Goal: Task Accomplishment & Management: Use online tool/utility

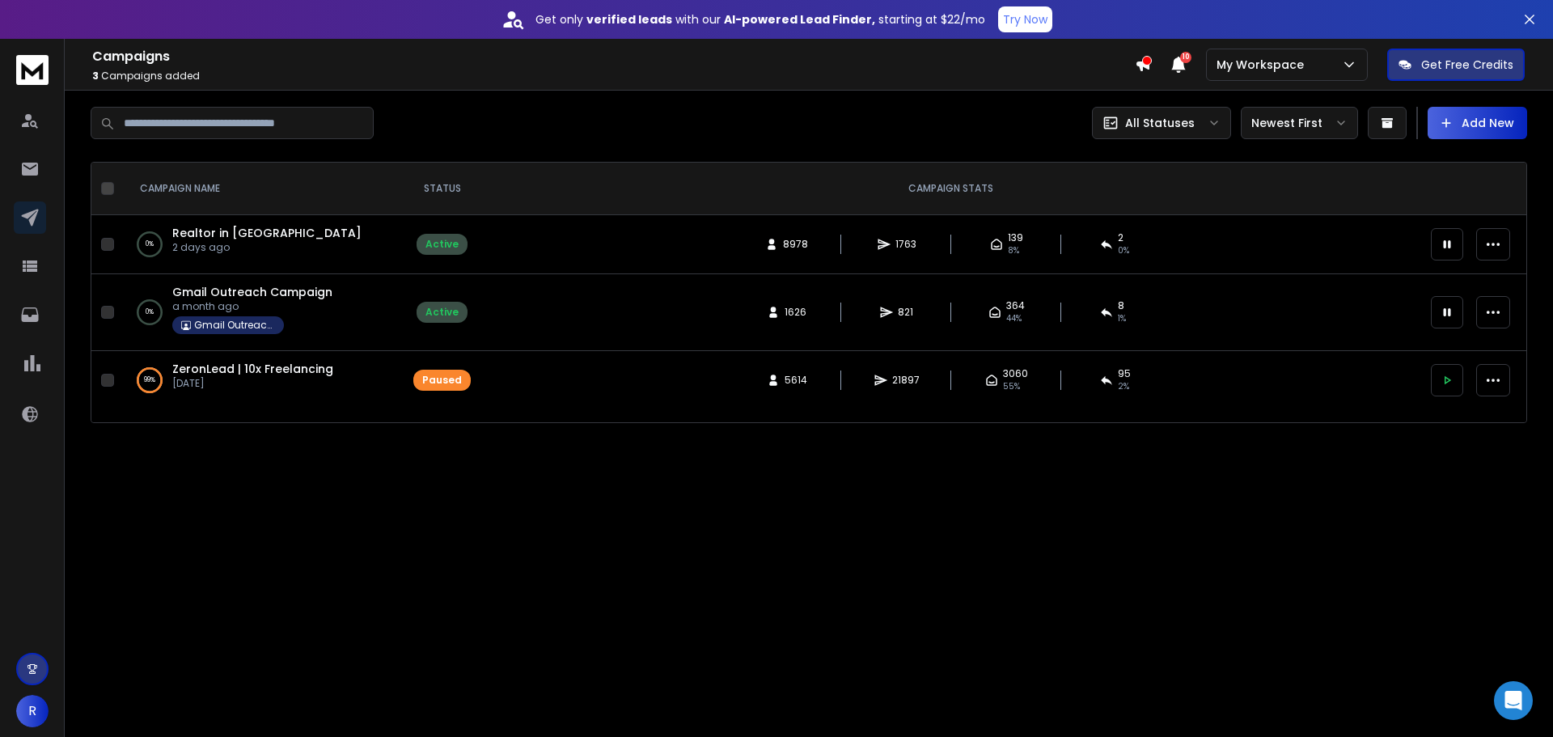
click at [535, 235] on div "8978 1763 139 8 % 2 0 %" at bounding box center [950, 244] width 921 height 26
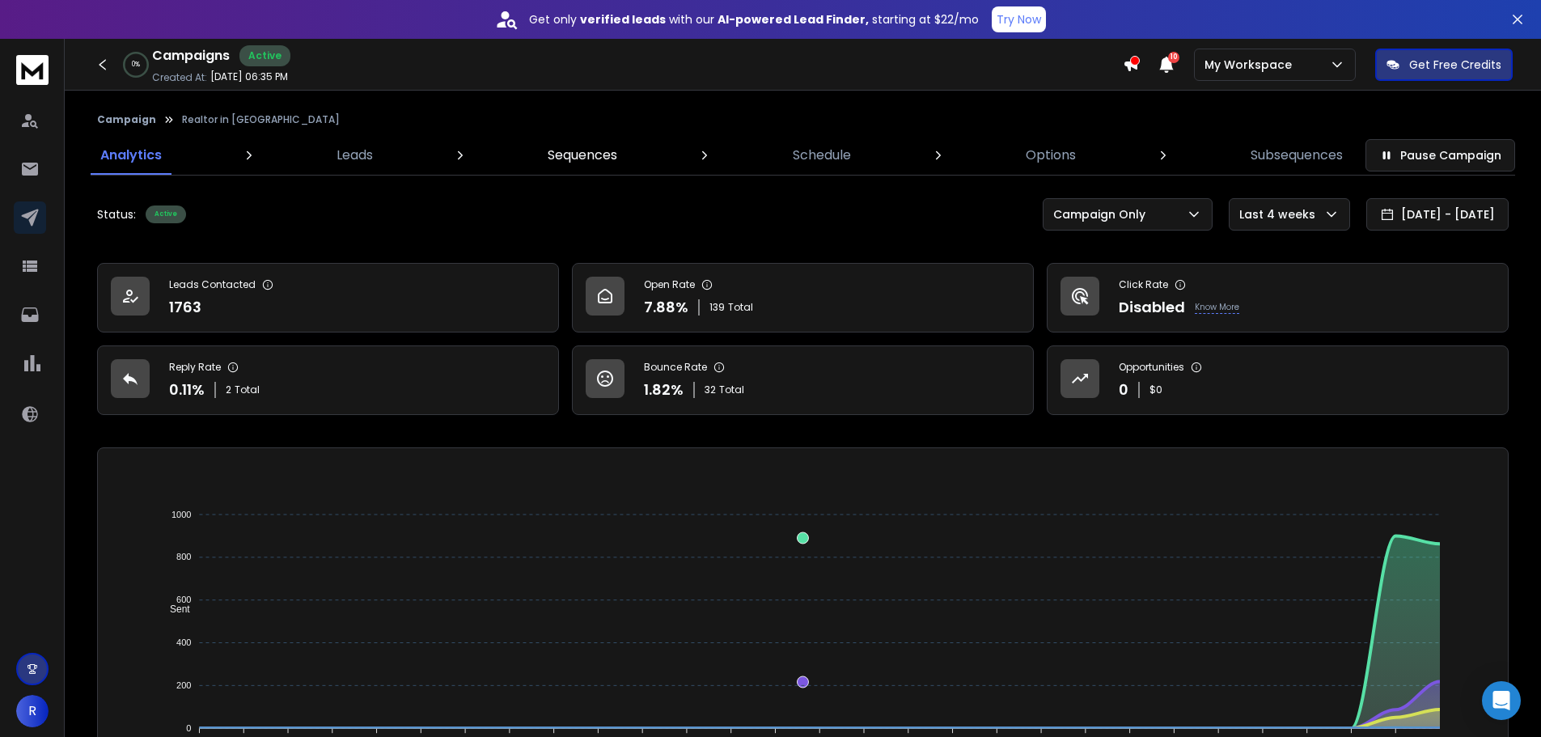
click at [559, 161] on p "Sequences" at bounding box center [583, 155] width 70 height 19
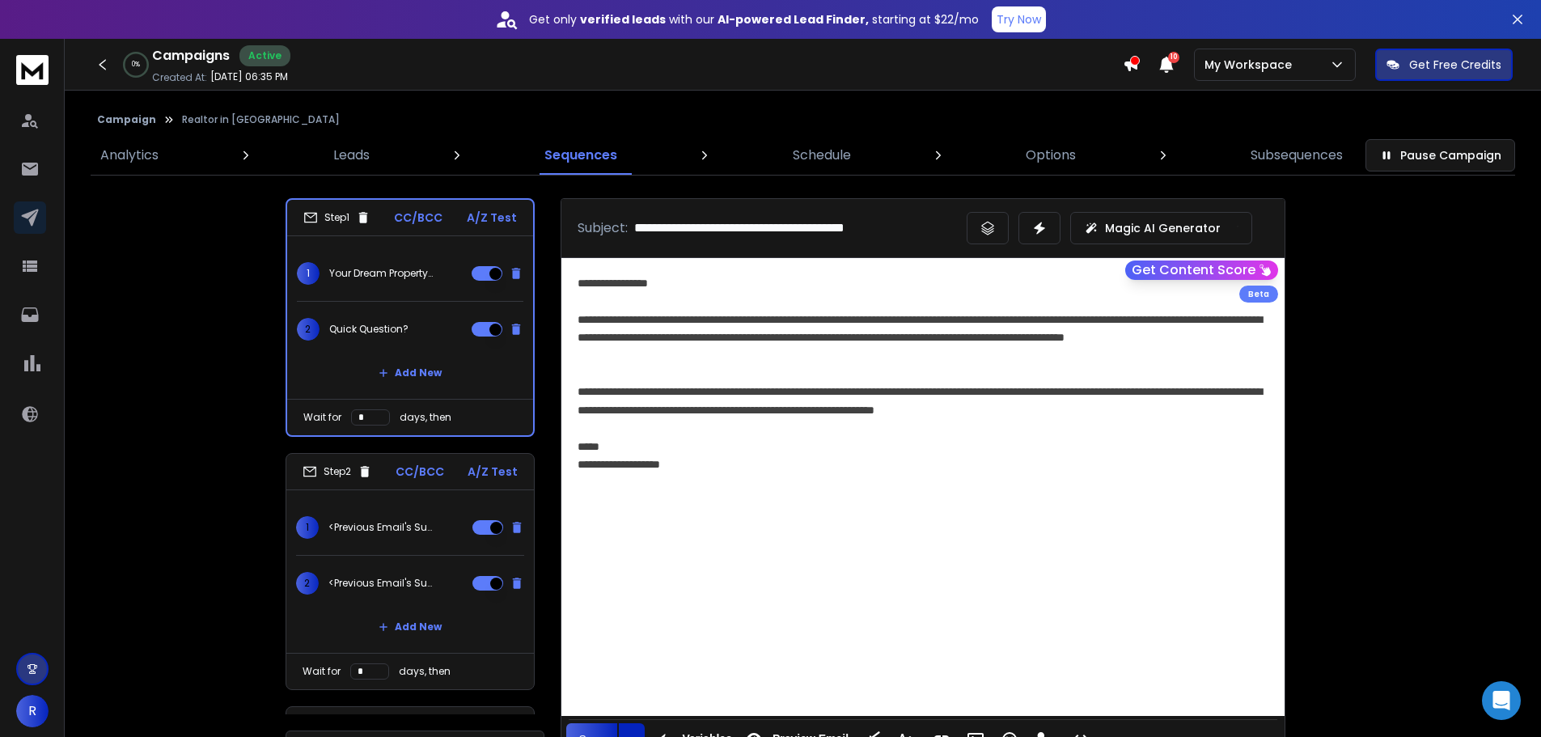
click at [400, 330] on p "Quick Question?" at bounding box center [368, 329] width 79 height 13
click at [398, 271] on p "Your Dream Property Awaits in {{location}}!" at bounding box center [381, 273] width 104 height 13
click at [835, 226] on input "**********" at bounding box center [792, 227] width 316 height 19
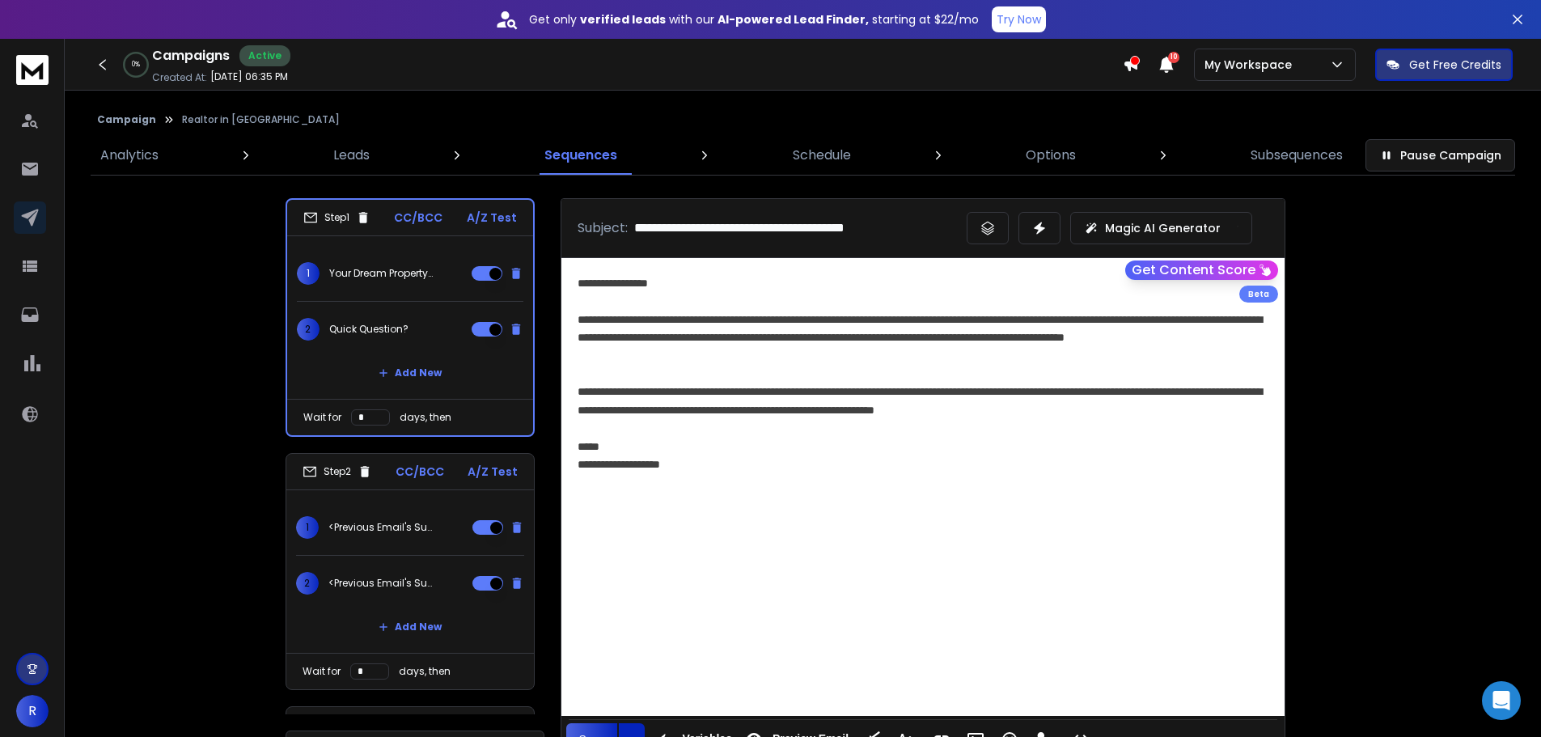
click at [408, 319] on div "2 Quick Question?" at bounding box center [410, 329] width 226 height 55
drag, startPoint x: 760, startPoint y: 224, endPoint x: 531, endPoint y: 244, distance: 230.6
click at [531, 244] on div "**********" at bounding box center [803, 480] width 1035 height 565
paste input "**********"
drag, startPoint x: 911, startPoint y: 224, endPoint x: 835, endPoint y: 220, distance: 76.1
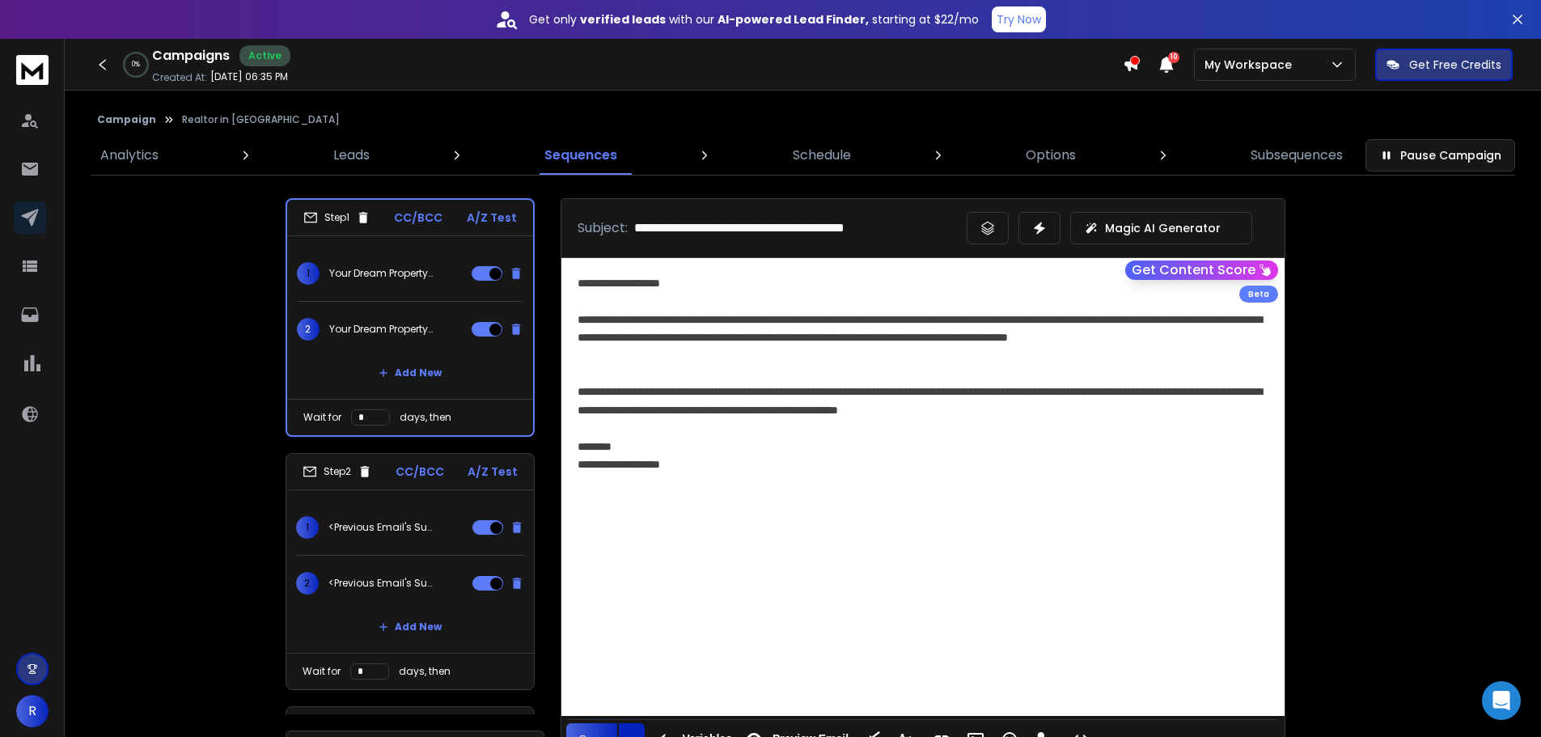
click at [835, 220] on input "**********" at bounding box center [792, 227] width 316 height 19
type input "**********"
click at [1043, 226] on icon "button" at bounding box center [1039, 228] width 15 height 15
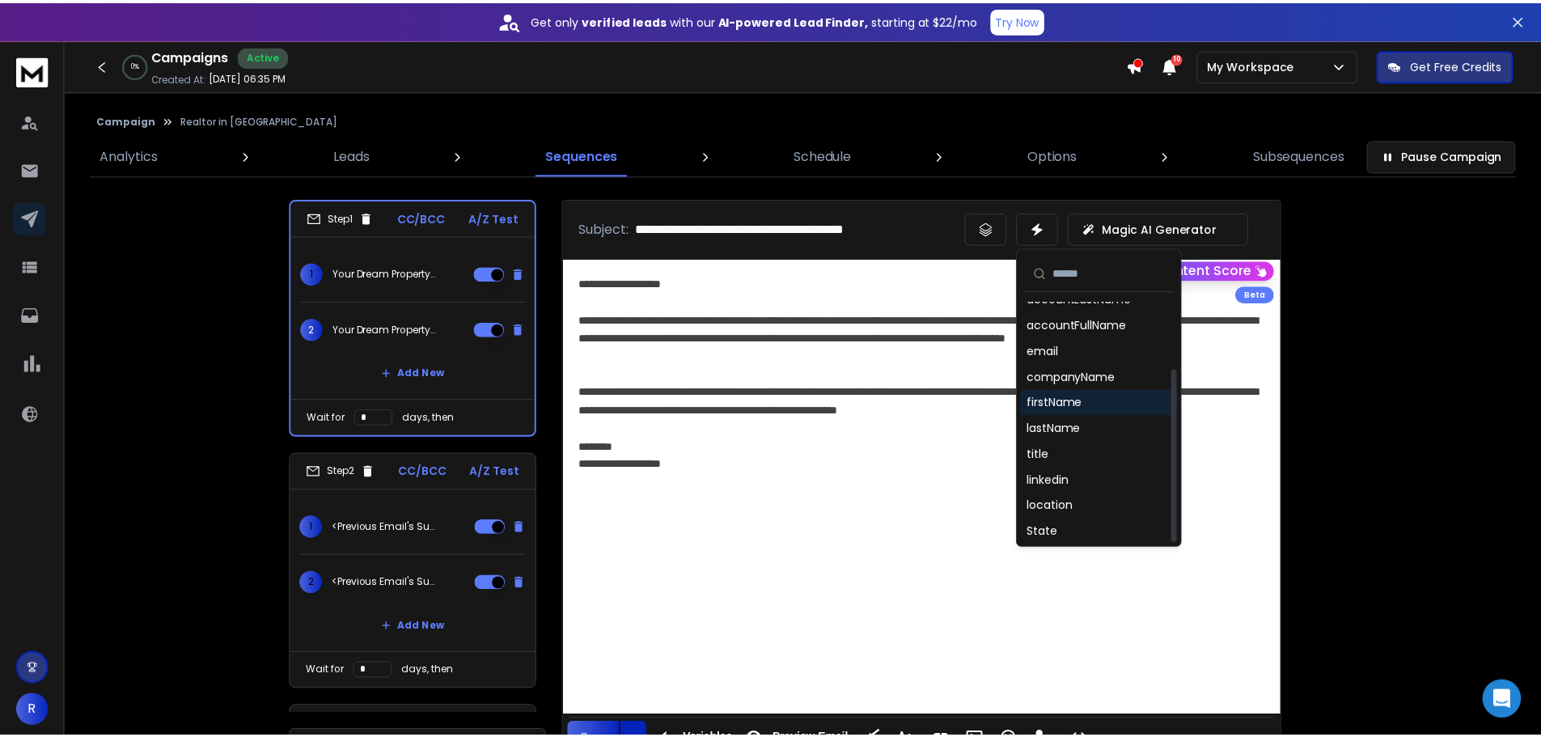
scroll to position [94, 0]
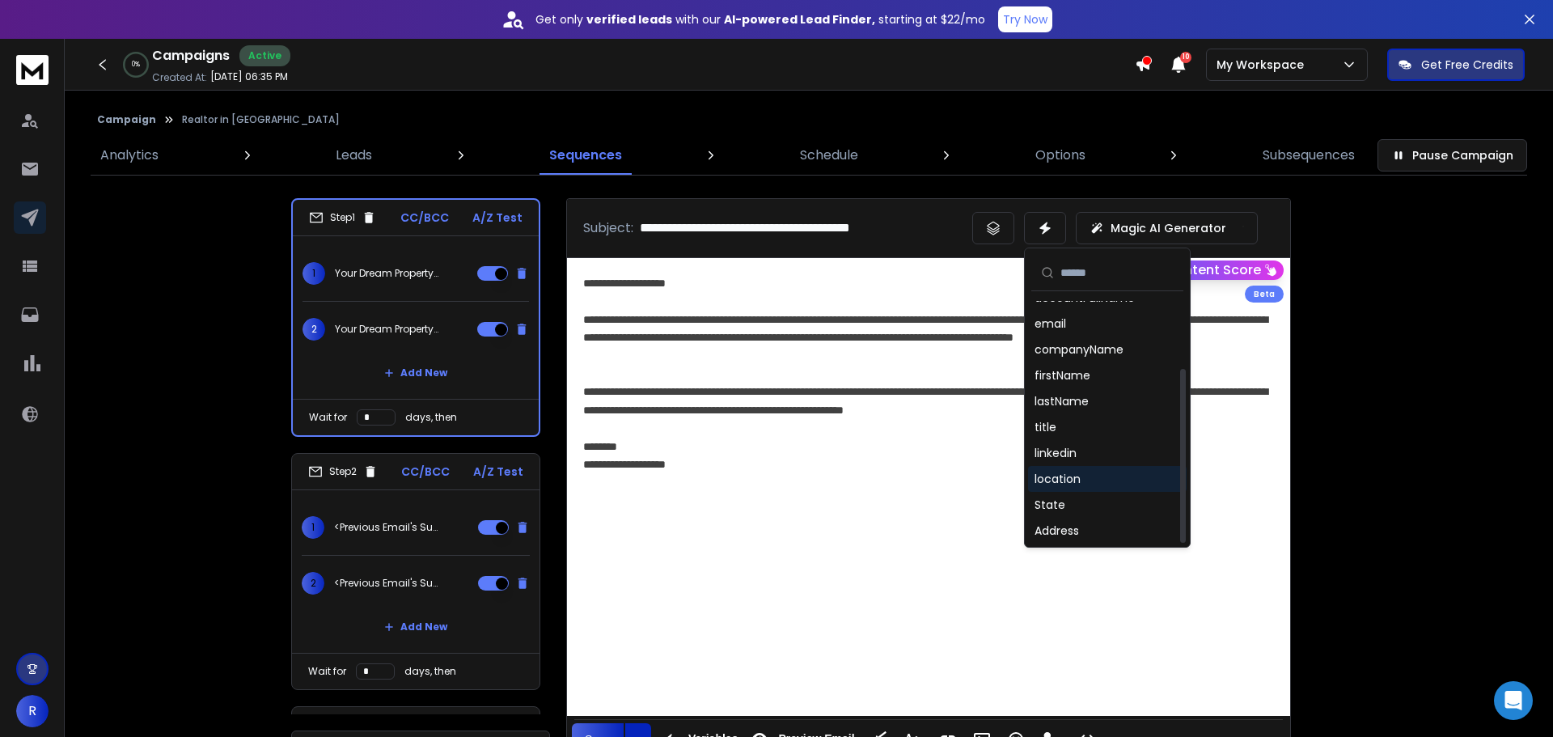
click at [1094, 482] on div "location" at bounding box center [1107, 479] width 159 height 26
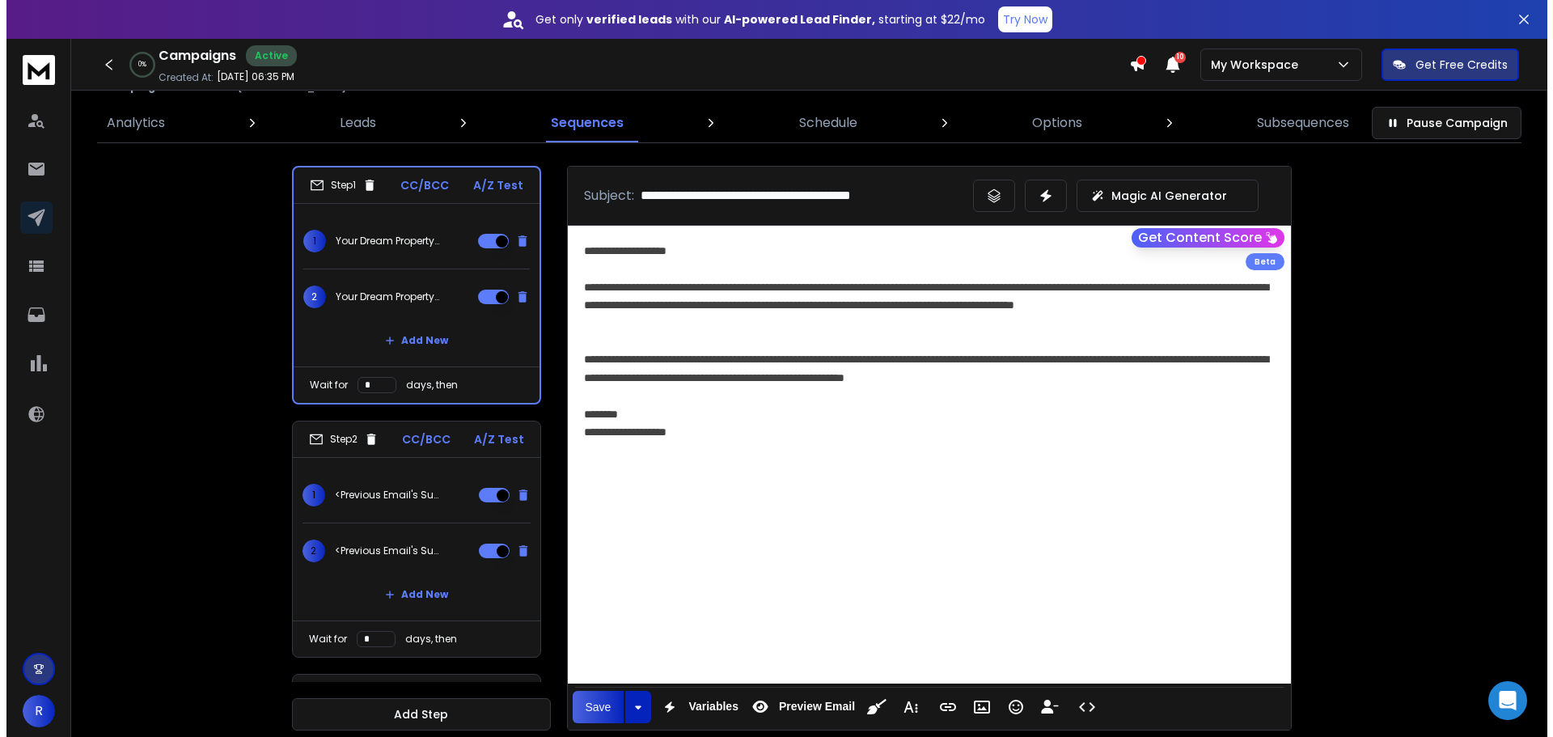
scroll to position [49, 0]
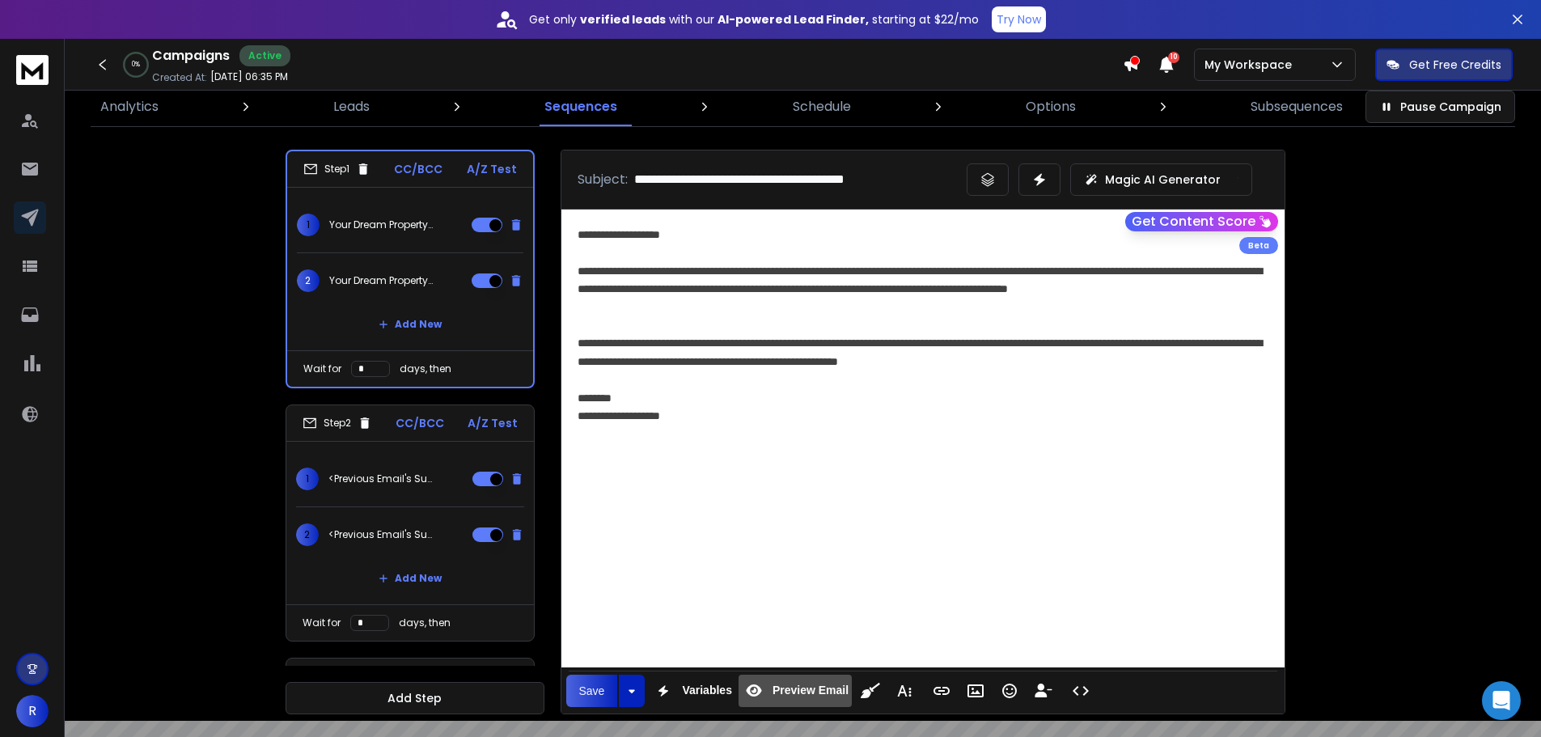
click at [777, 692] on span "Preview Email" at bounding box center [810, 690] width 82 height 14
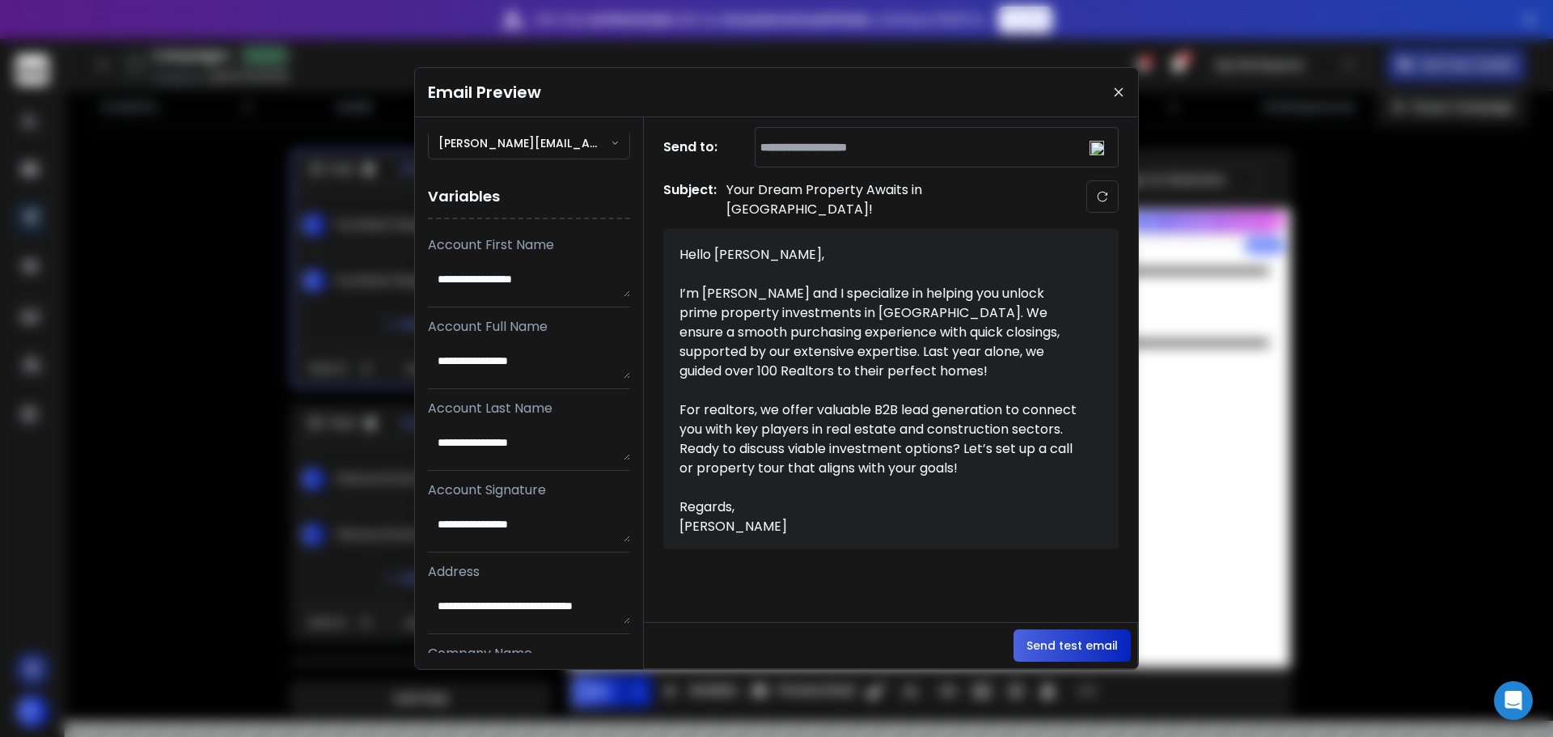
scroll to position [0, 0]
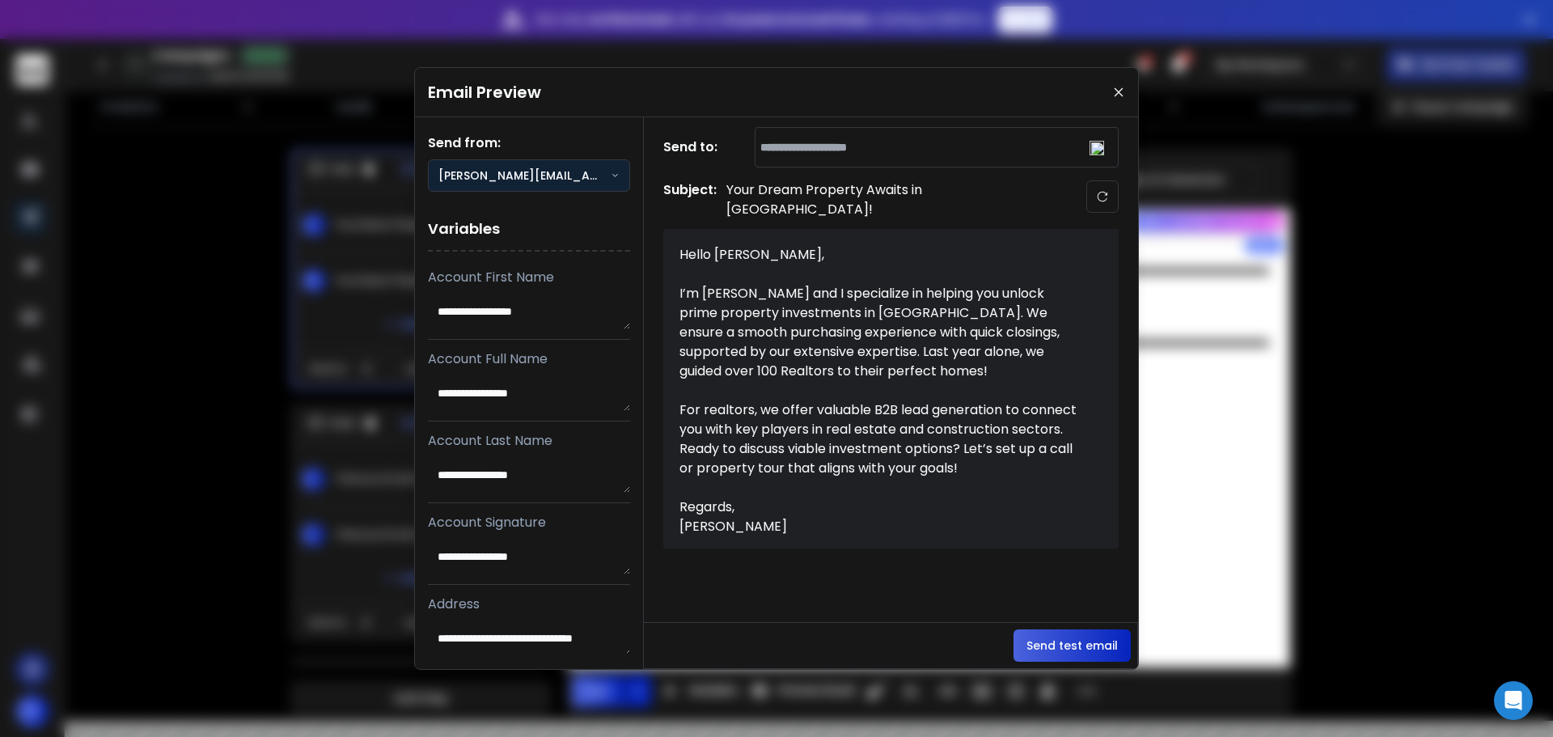
click at [589, 169] on p "john.zeronlead@gmail.com" at bounding box center [524, 175] width 172 height 16
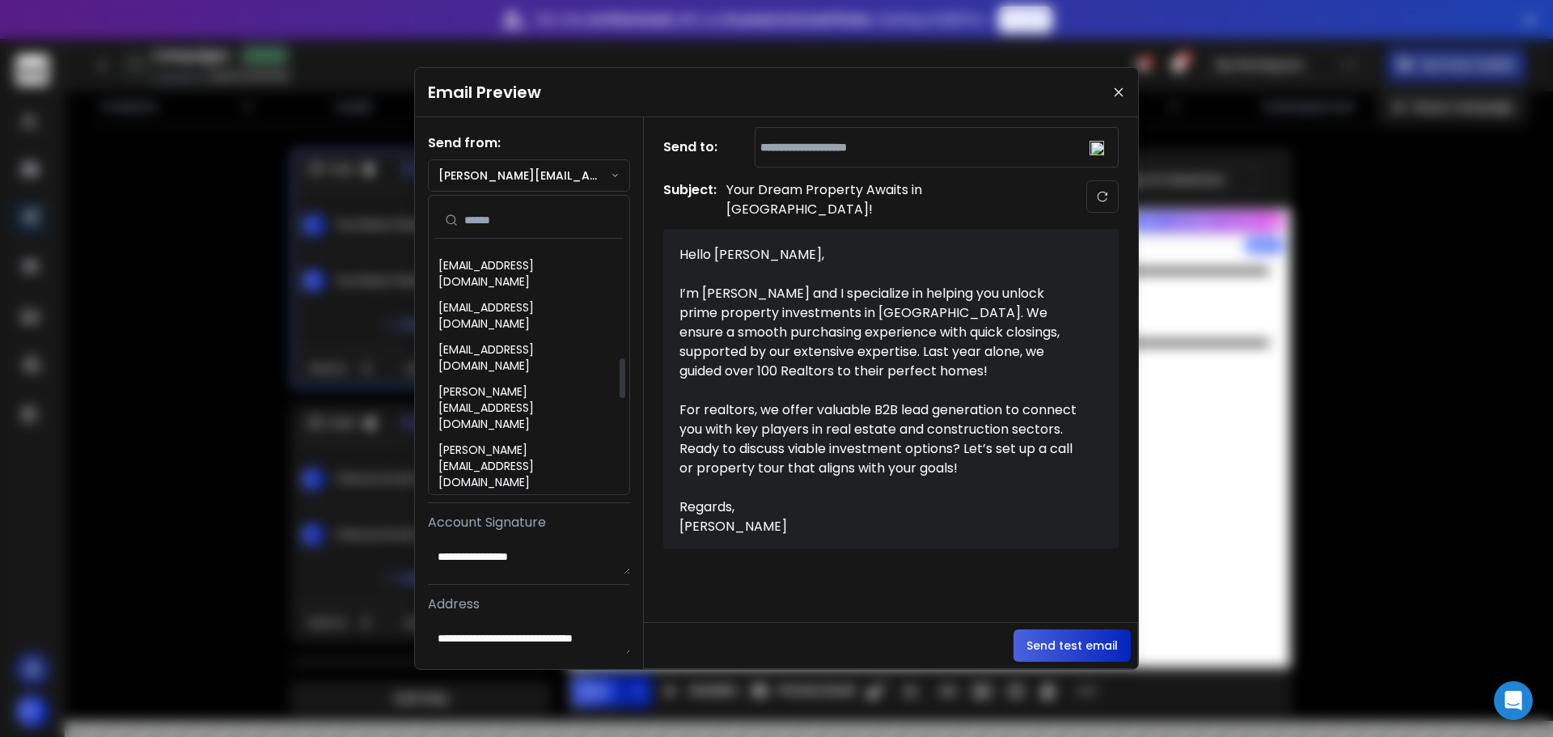
scroll to position [674, 0]
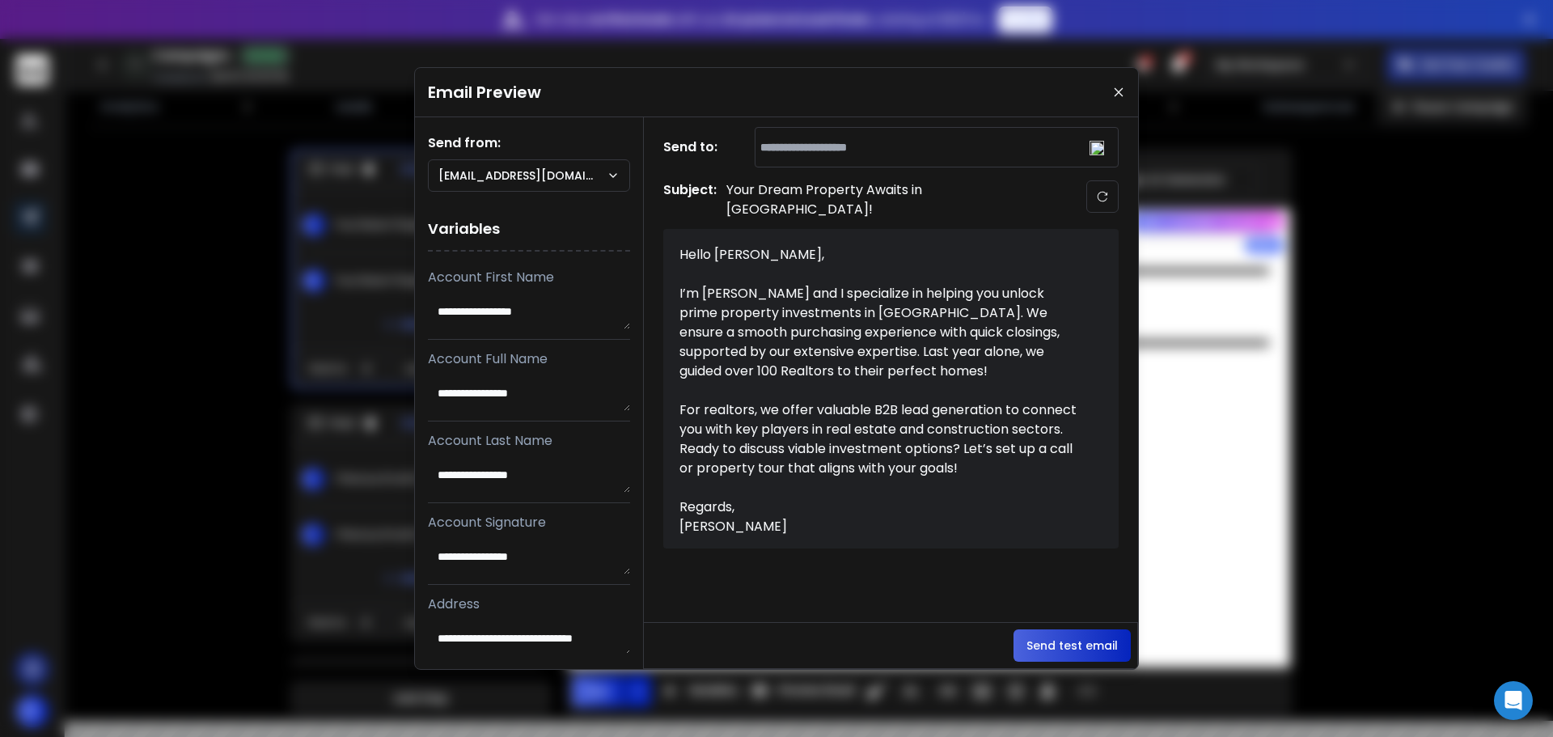
click at [858, 143] on input at bounding box center [936, 147] width 353 height 29
click at [1065, 641] on button "Send test email" at bounding box center [1071, 645] width 117 height 32
click at [996, 146] on icon at bounding box center [990, 147] width 13 height 13
click at [548, 176] on p "zach@zeronleads.com" at bounding box center [522, 175] width 168 height 16
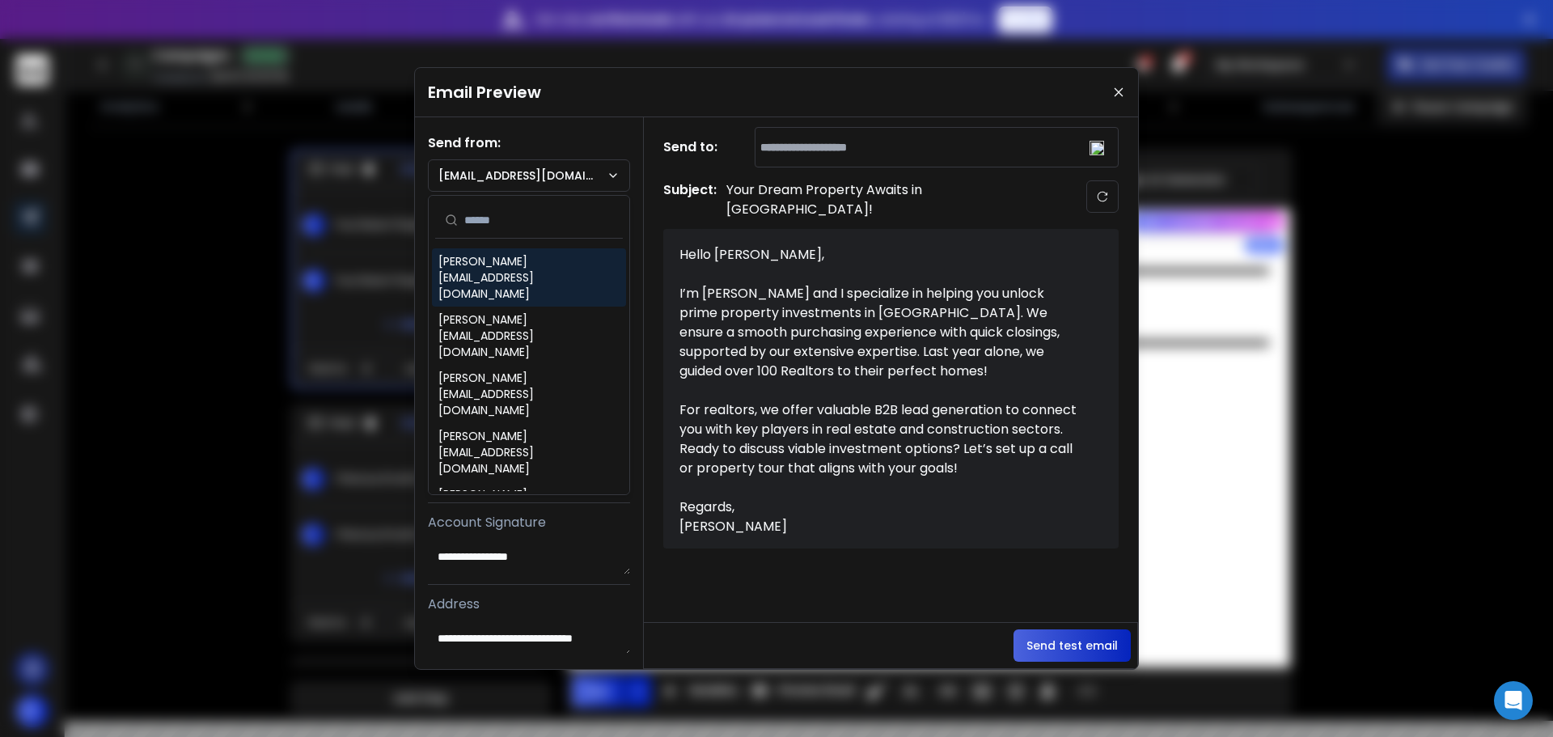
click at [863, 144] on input at bounding box center [936, 147] width 353 height 29
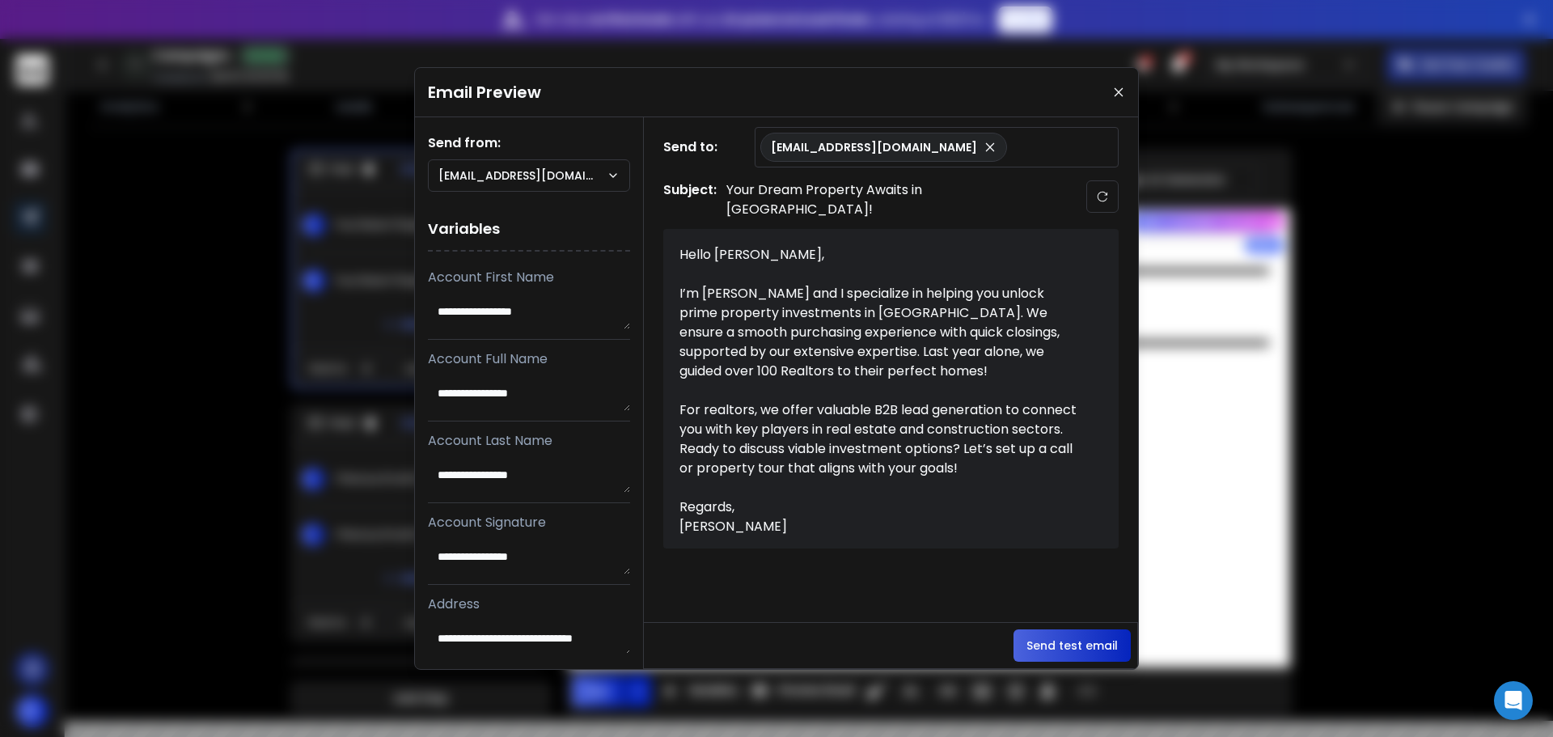
click at [1081, 645] on button "Send test email" at bounding box center [1071, 645] width 117 height 32
click at [527, 168] on p "zach@zeronleads.com" at bounding box center [522, 175] width 168 height 16
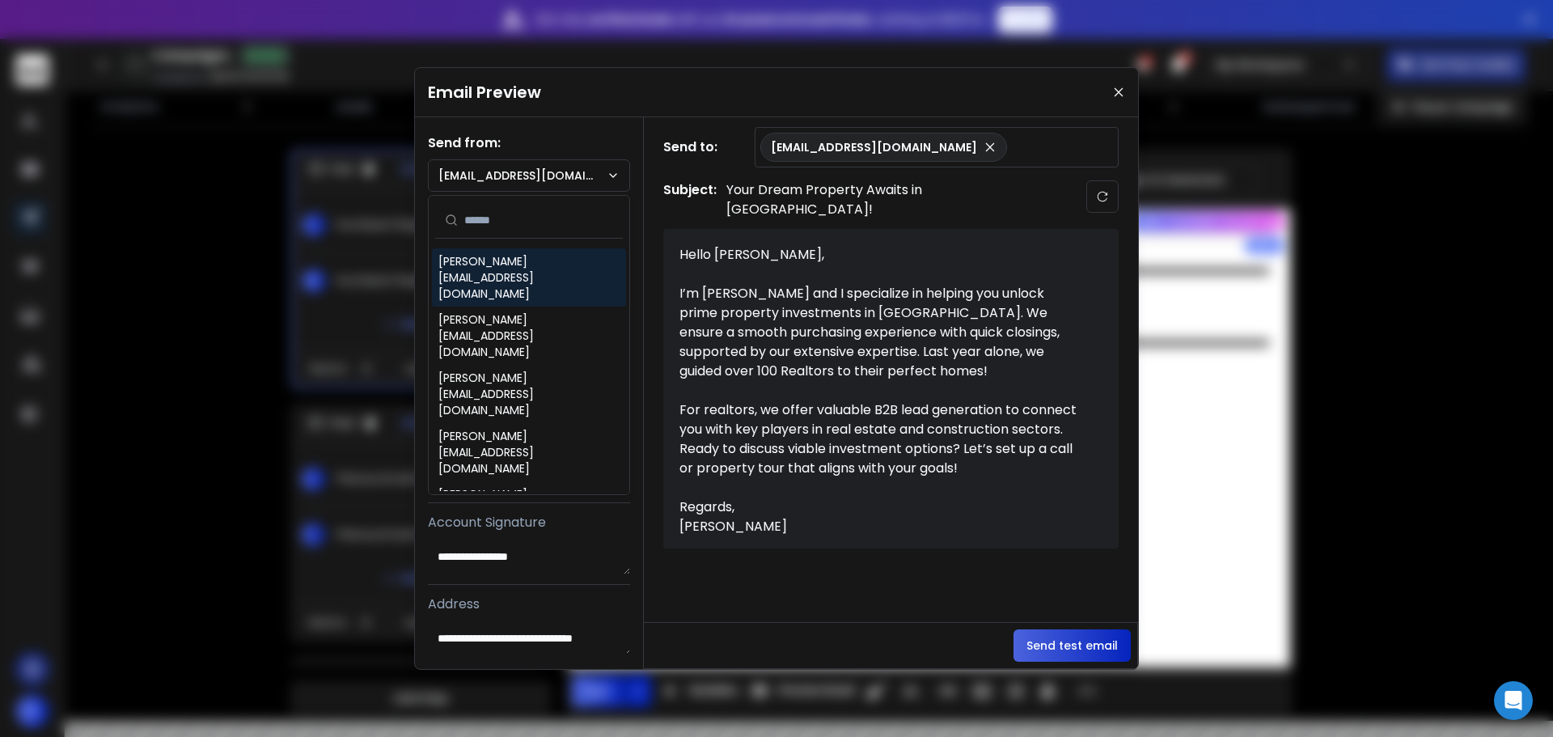
click at [995, 145] on icon at bounding box center [990, 146] width 9 height 9
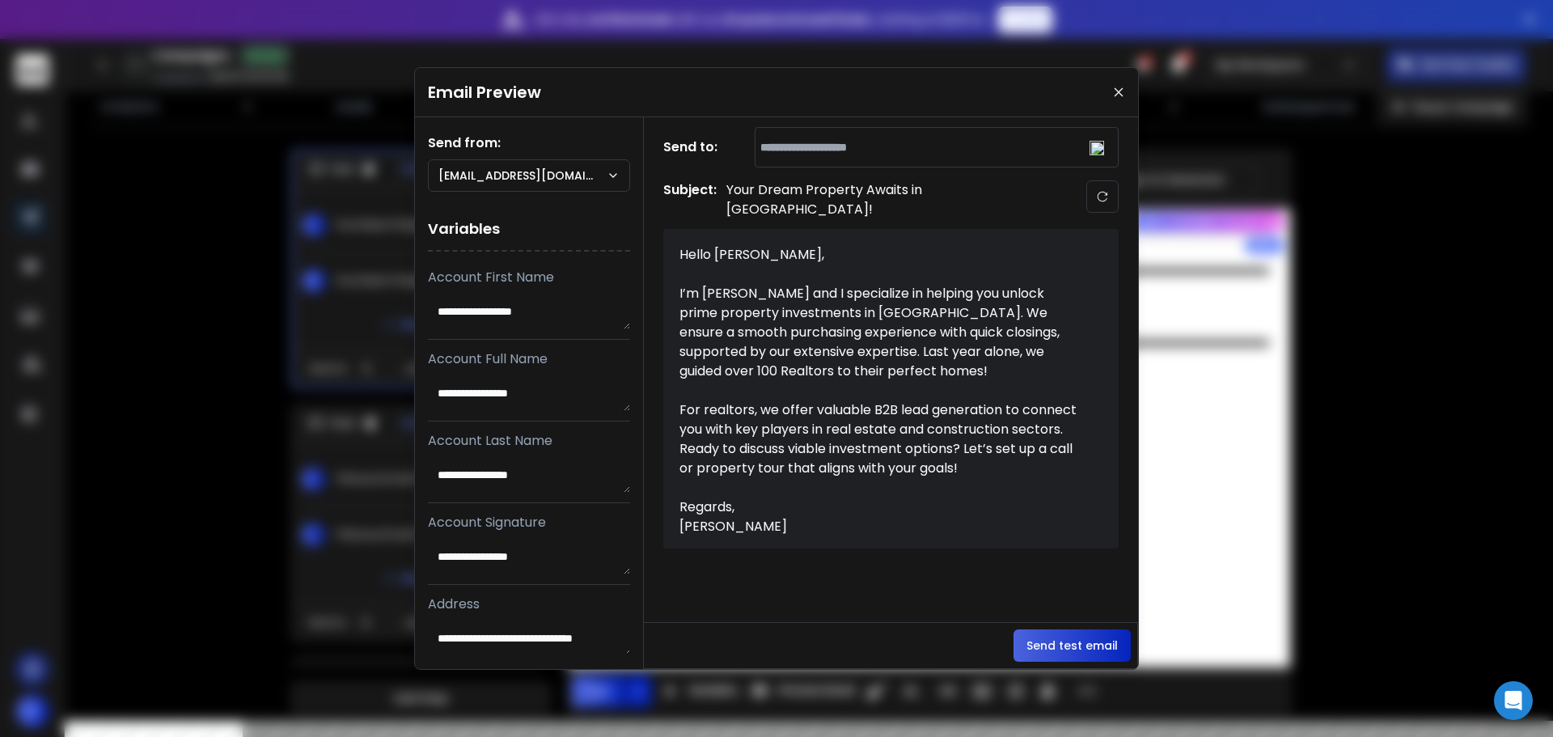
click at [939, 145] on input at bounding box center [936, 147] width 353 height 29
click at [1080, 653] on button "Send test email" at bounding box center [1071, 645] width 117 height 32
click at [1123, 94] on icon at bounding box center [1118, 92] width 13 height 13
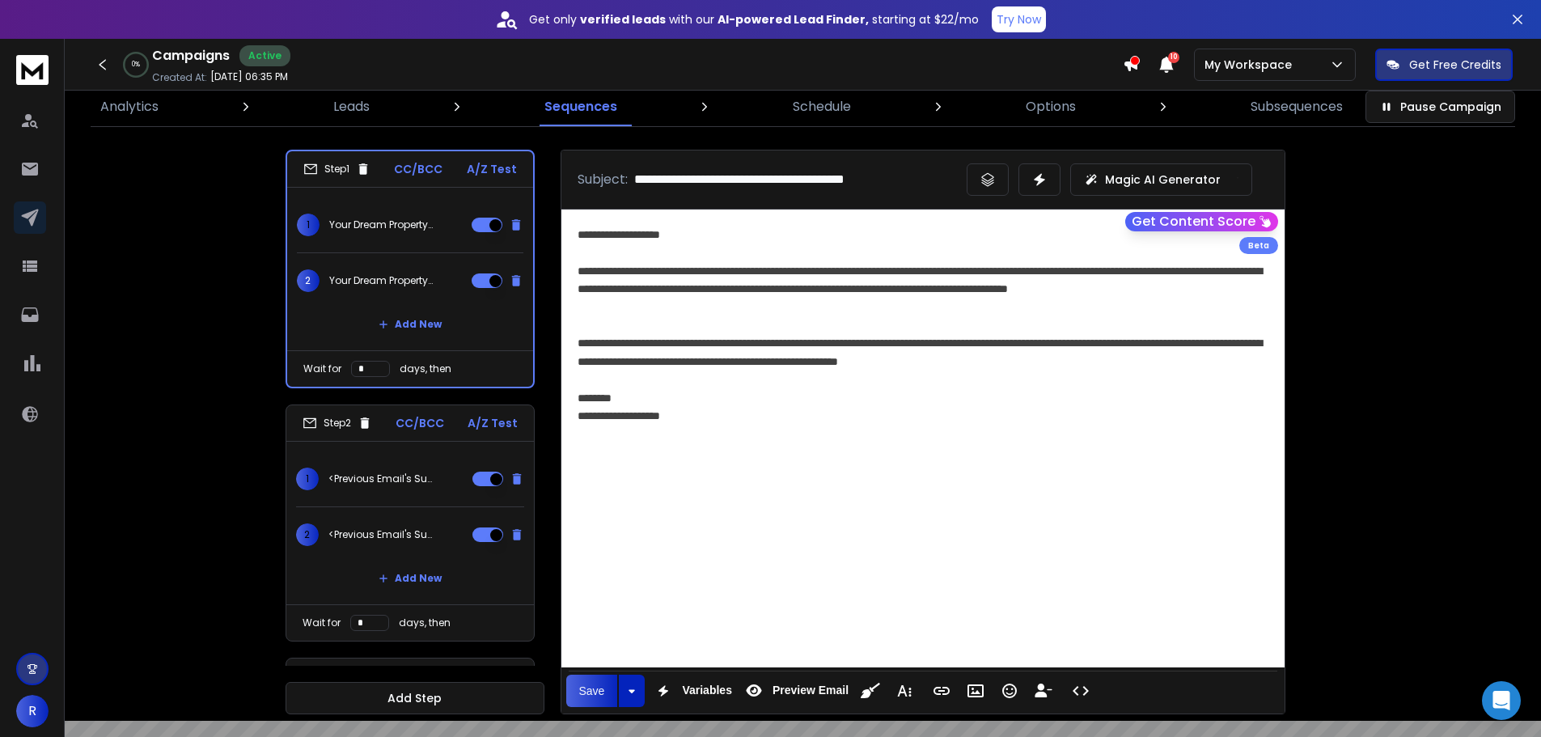
click at [413, 277] on p "Your Dream Property Awaits in {{location}}!" at bounding box center [381, 280] width 104 height 13
click at [813, 683] on div "Preview Email" at bounding box center [794, 690] width 113 height 27
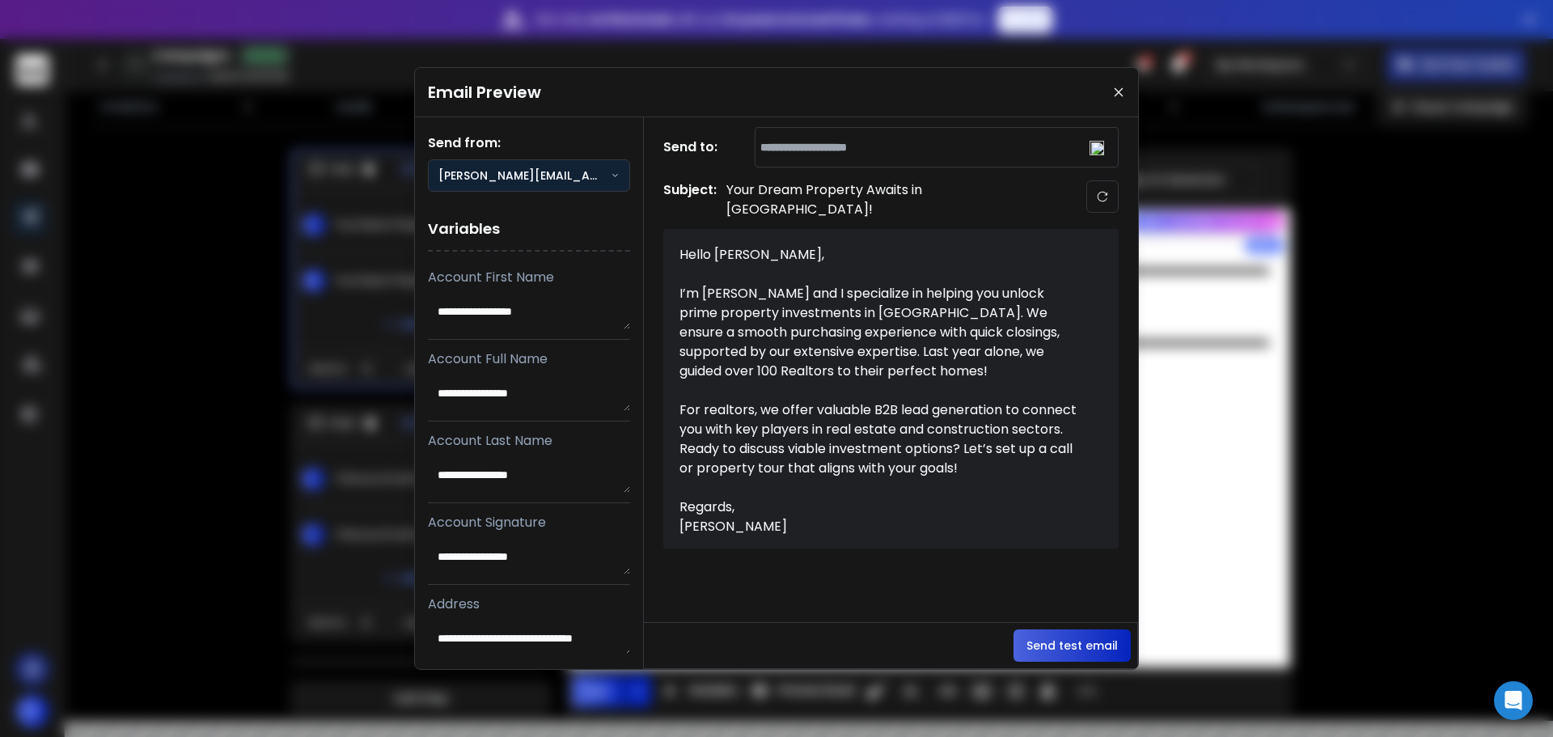
click at [580, 176] on p "john.zeronlead@gmail.com" at bounding box center [524, 175] width 172 height 16
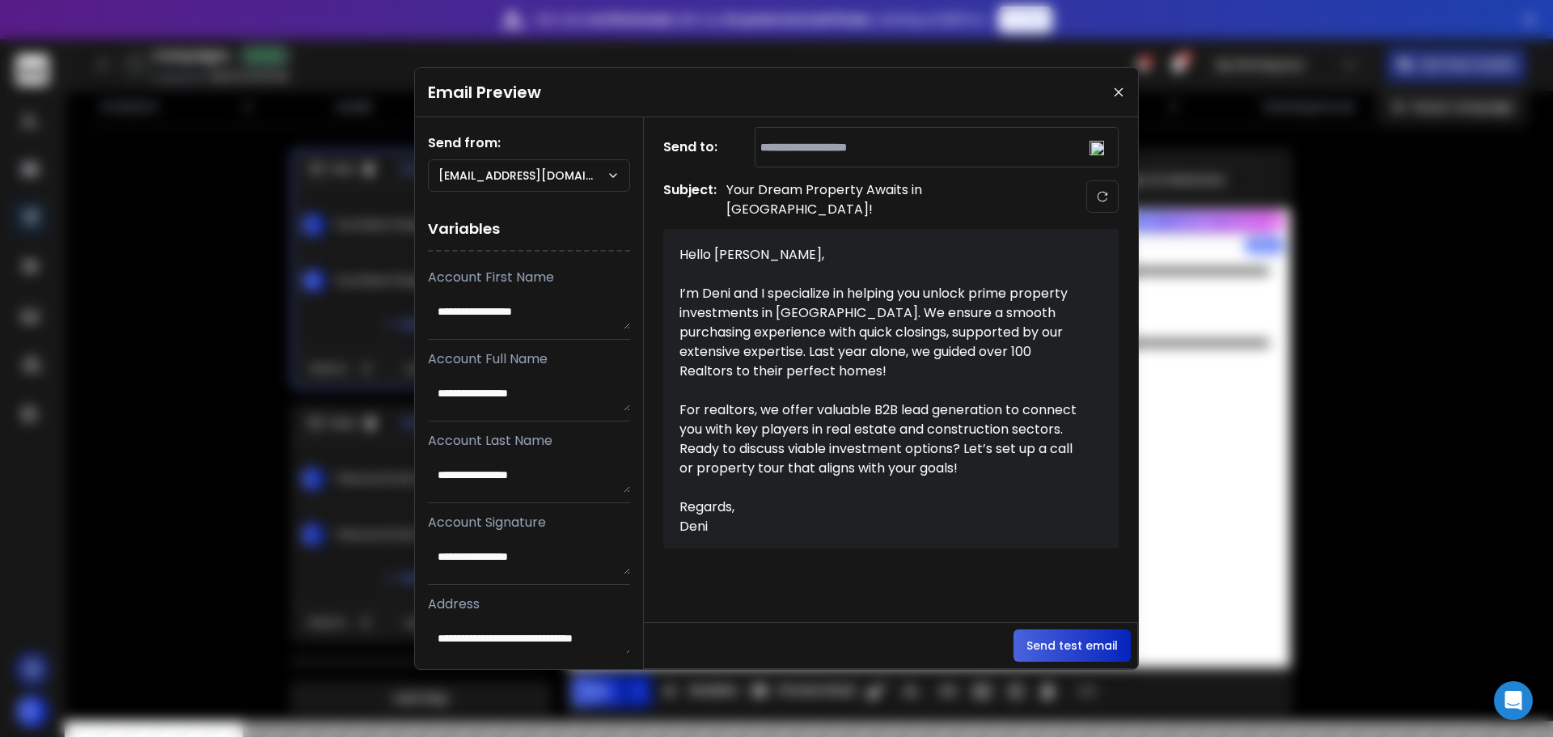
click at [869, 146] on input at bounding box center [936, 147] width 353 height 29
click at [1068, 638] on button "Send test email" at bounding box center [1071, 645] width 117 height 32
click at [1120, 89] on icon at bounding box center [1118, 92] width 13 height 13
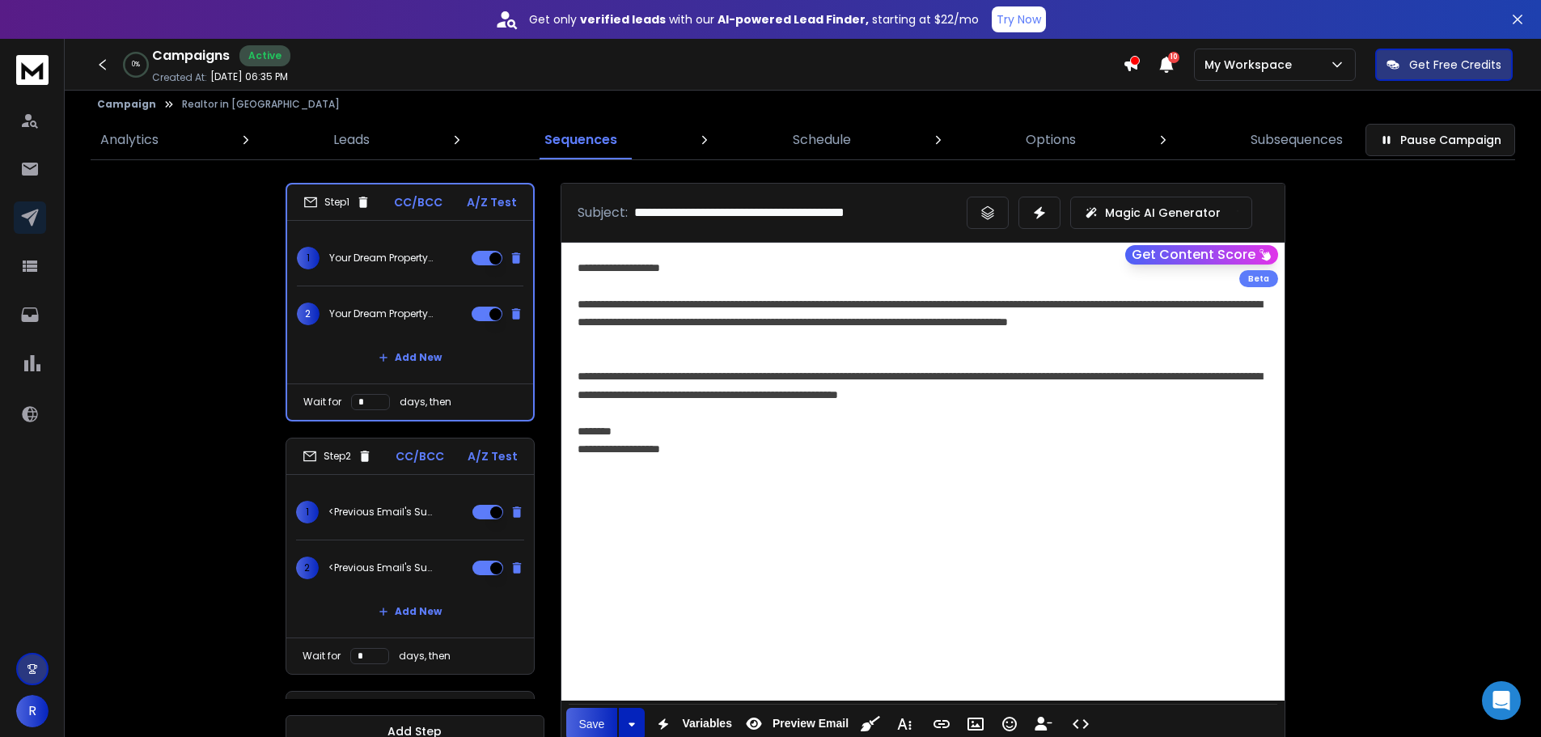
scroll to position [0, 0]
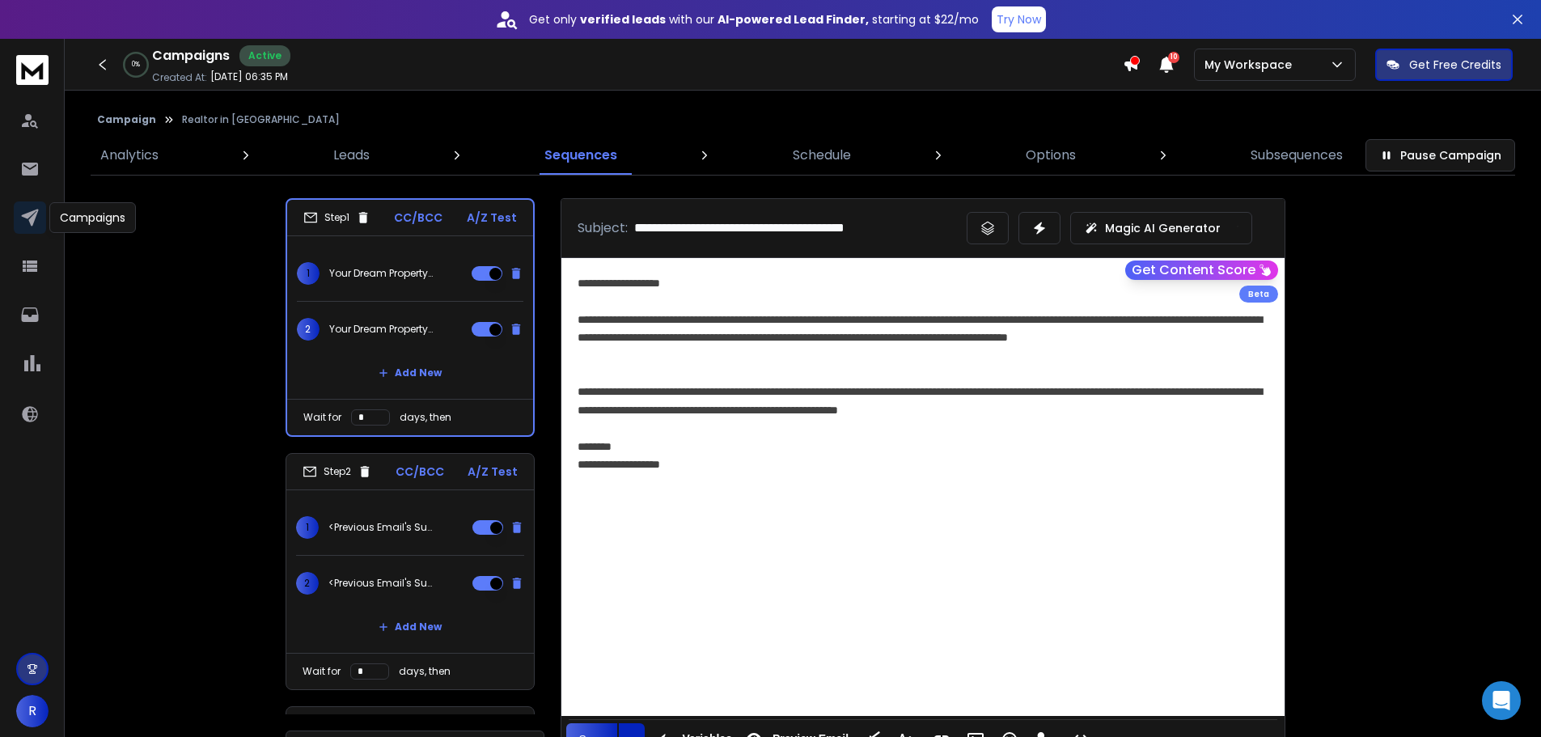
click at [35, 215] on icon at bounding box center [29, 217] width 17 height 17
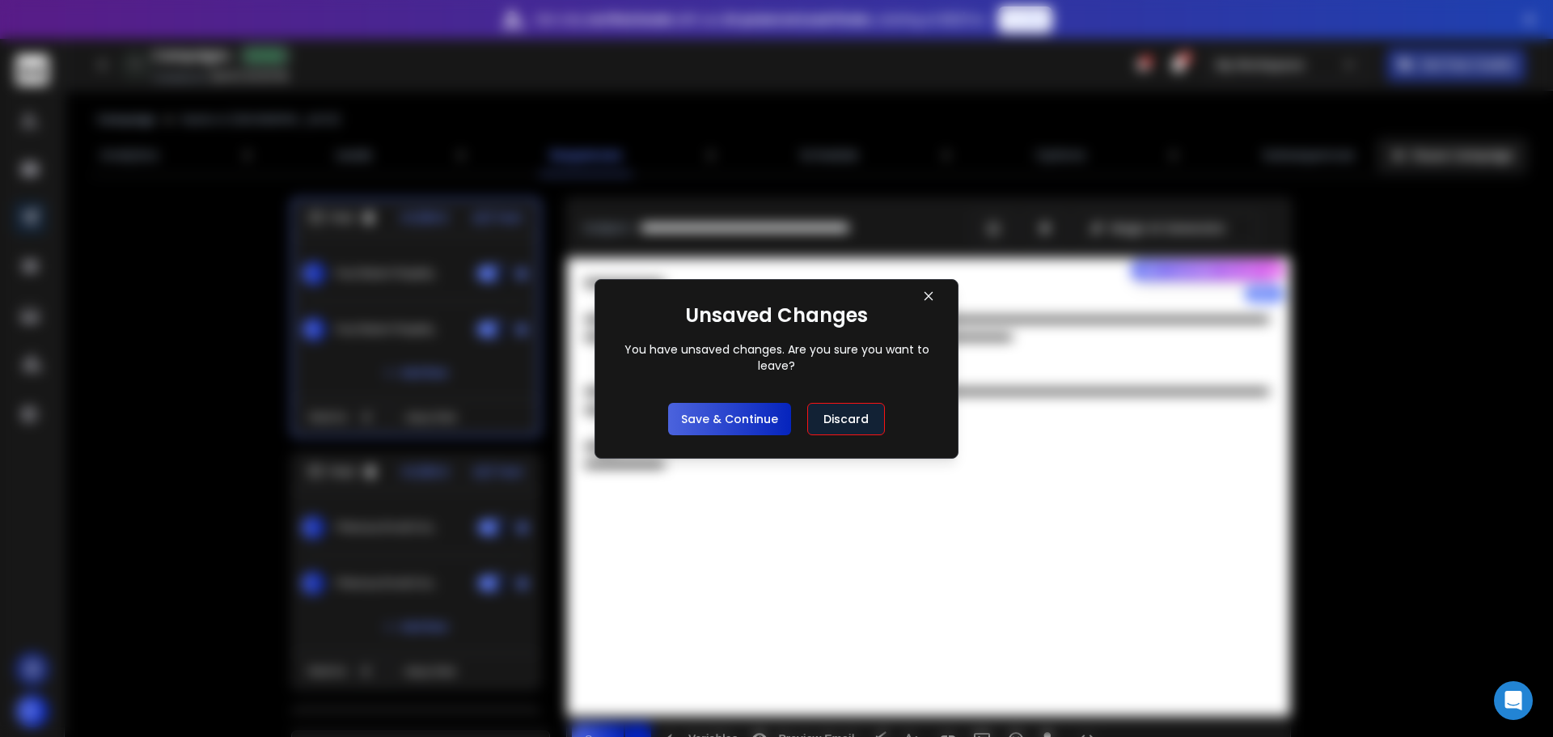
click at [922, 298] on icon at bounding box center [928, 296] width 13 height 13
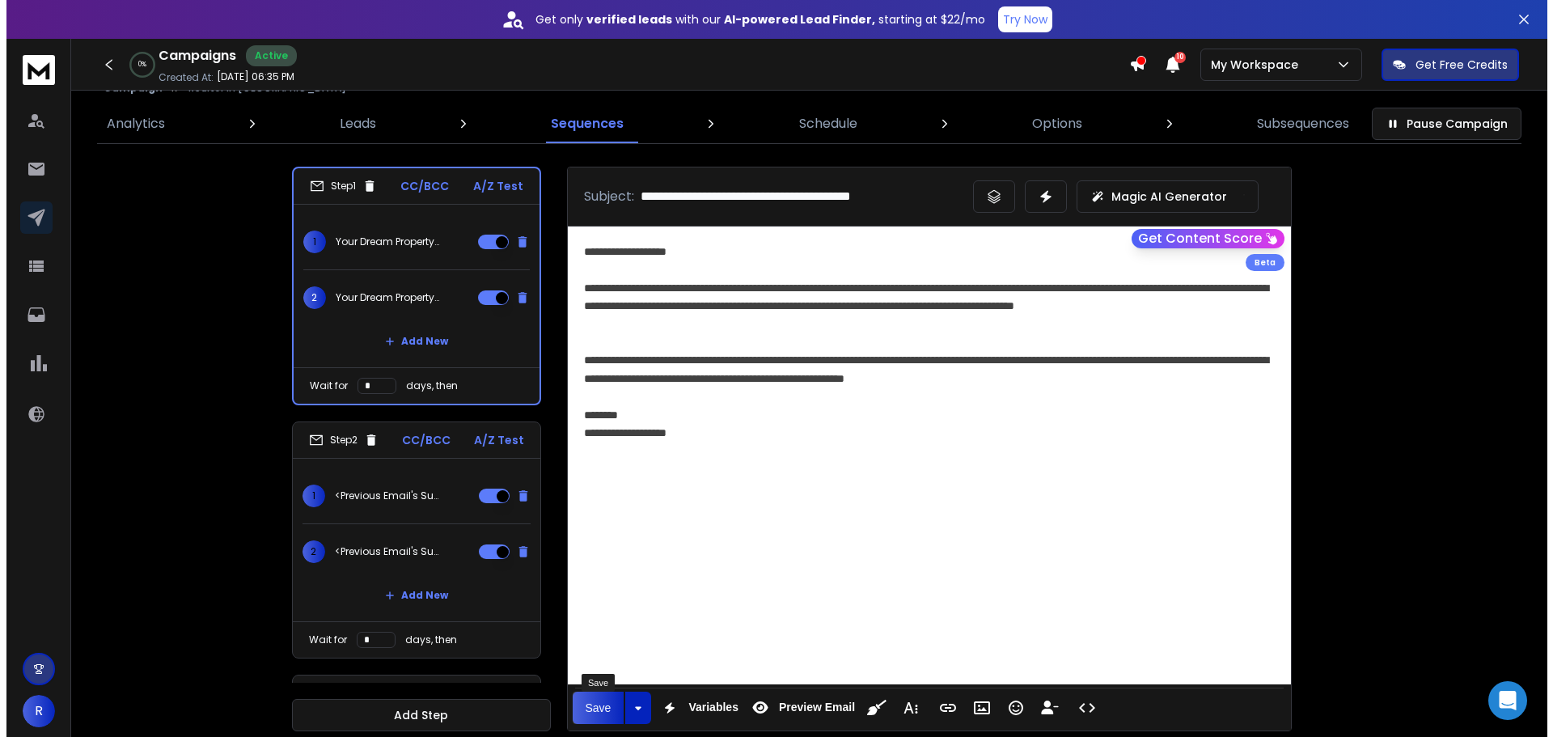
scroll to position [49, 0]
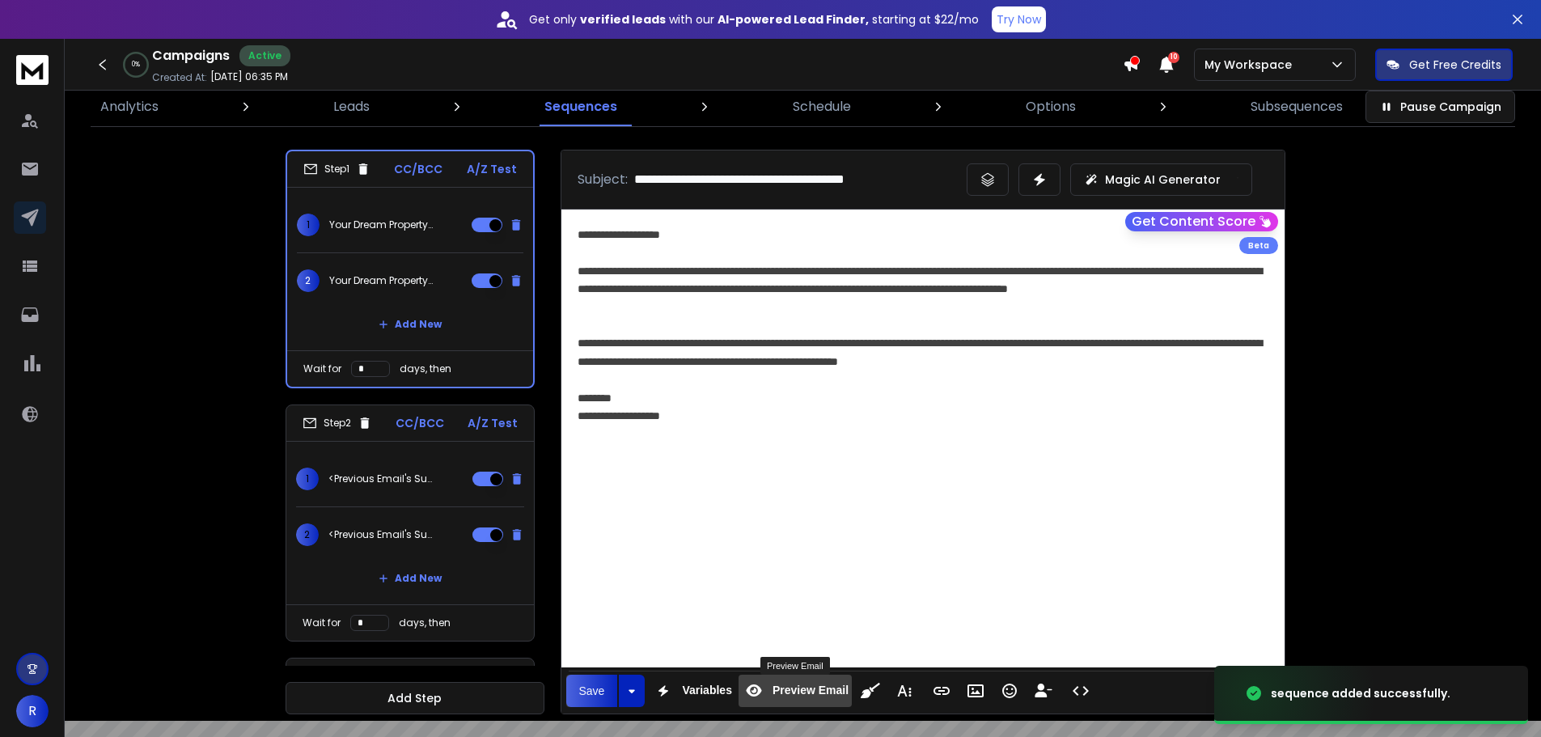
click at [814, 687] on span "Preview Email" at bounding box center [810, 690] width 82 height 14
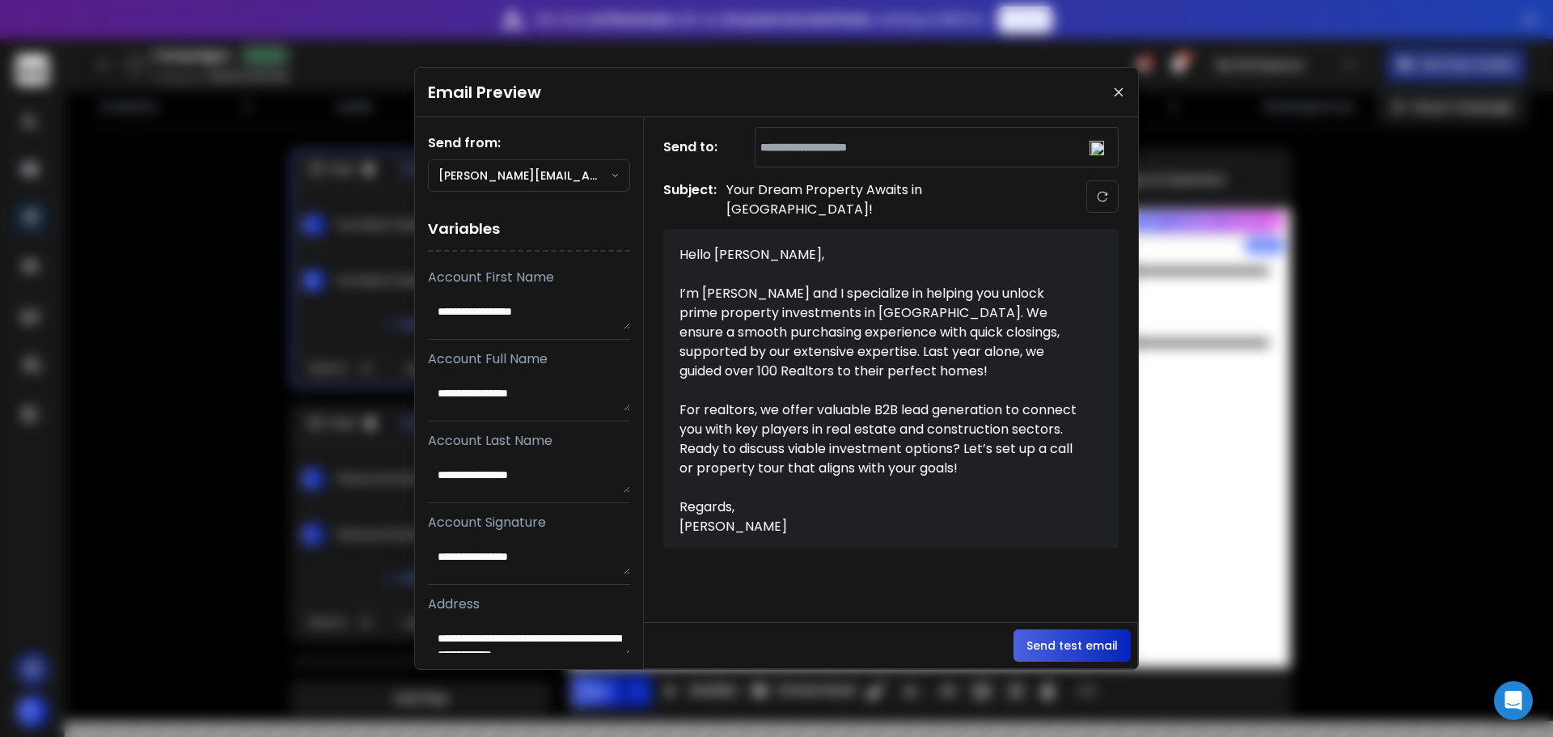
click at [1113, 91] on icon at bounding box center [1118, 92] width 13 height 13
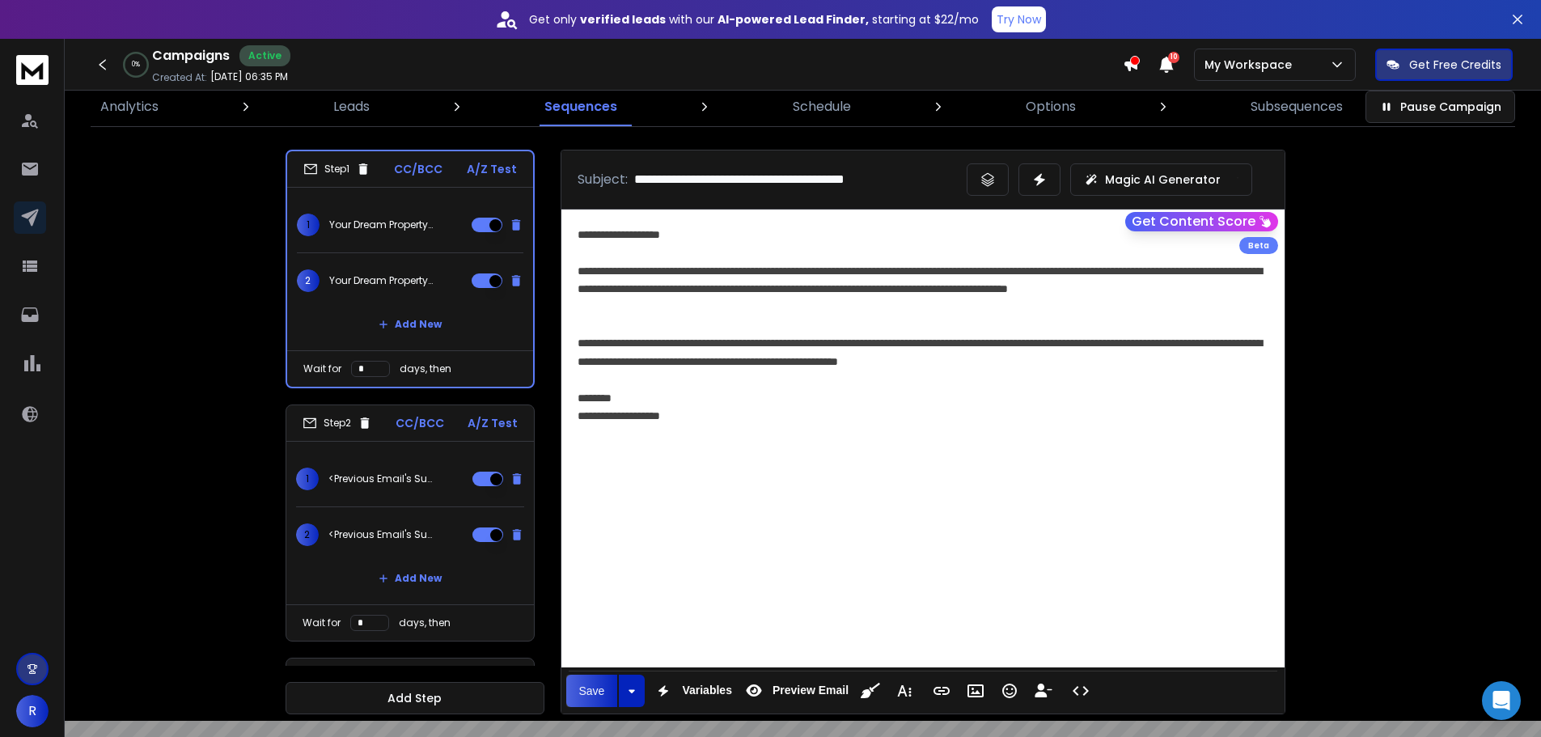
click at [368, 232] on div "1 Your Dream Property Awaits in {{location}}!" at bounding box center [365, 225] width 136 height 23
click at [800, 687] on span "Preview Email" at bounding box center [810, 690] width 82 height 14
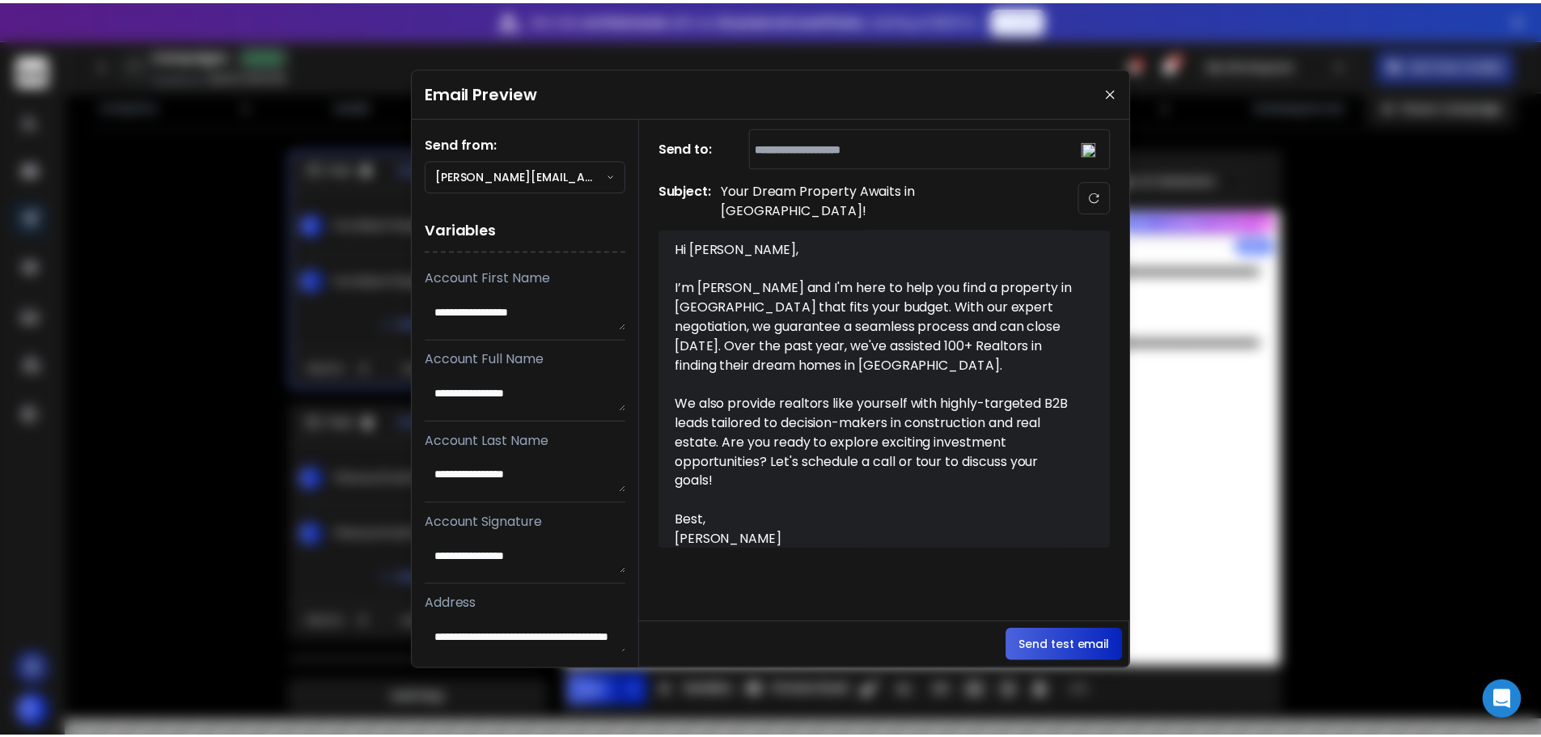
scroll to position [0, 0]
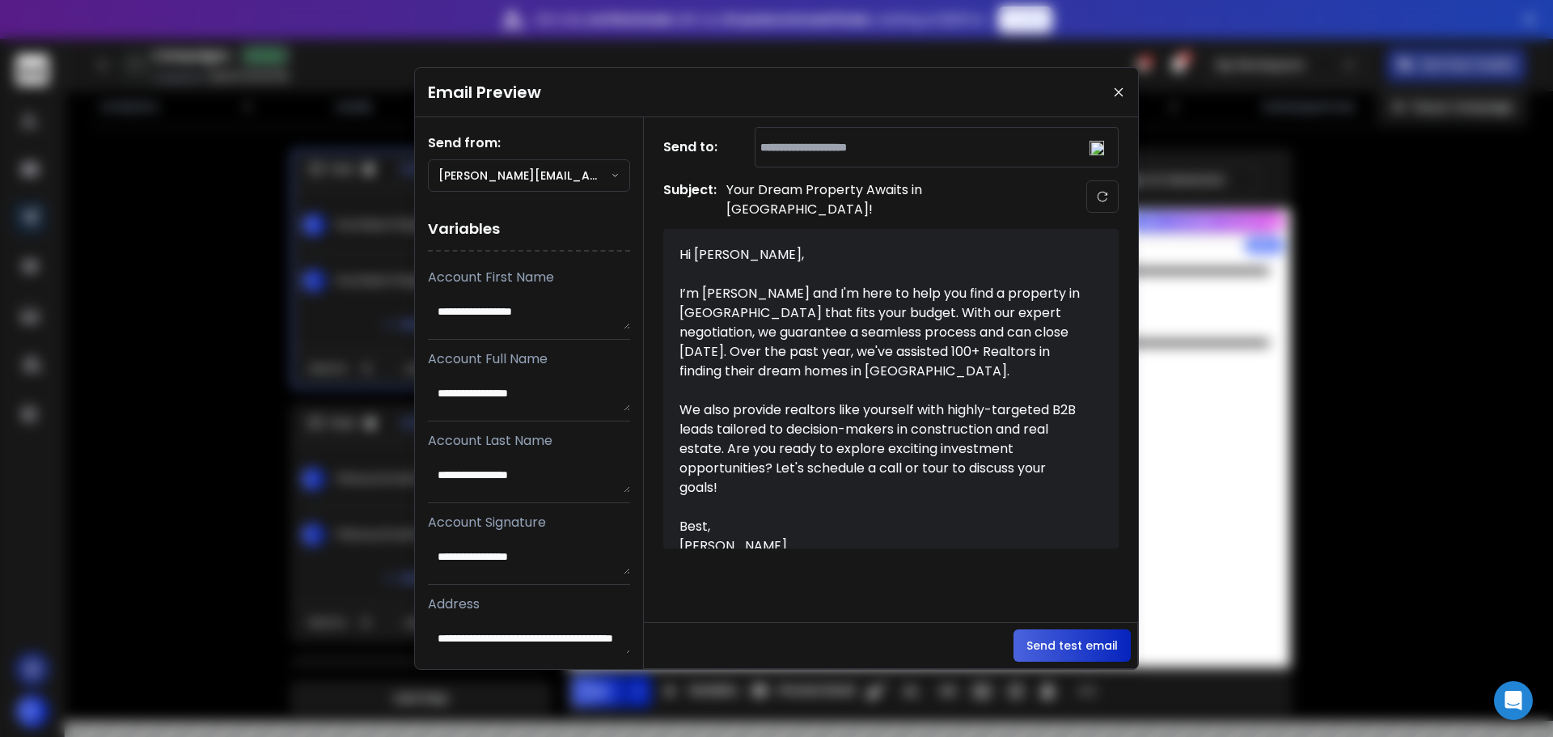
click at [1119, 95] on icon at bounding box center [1118, 92] width 13 height 13
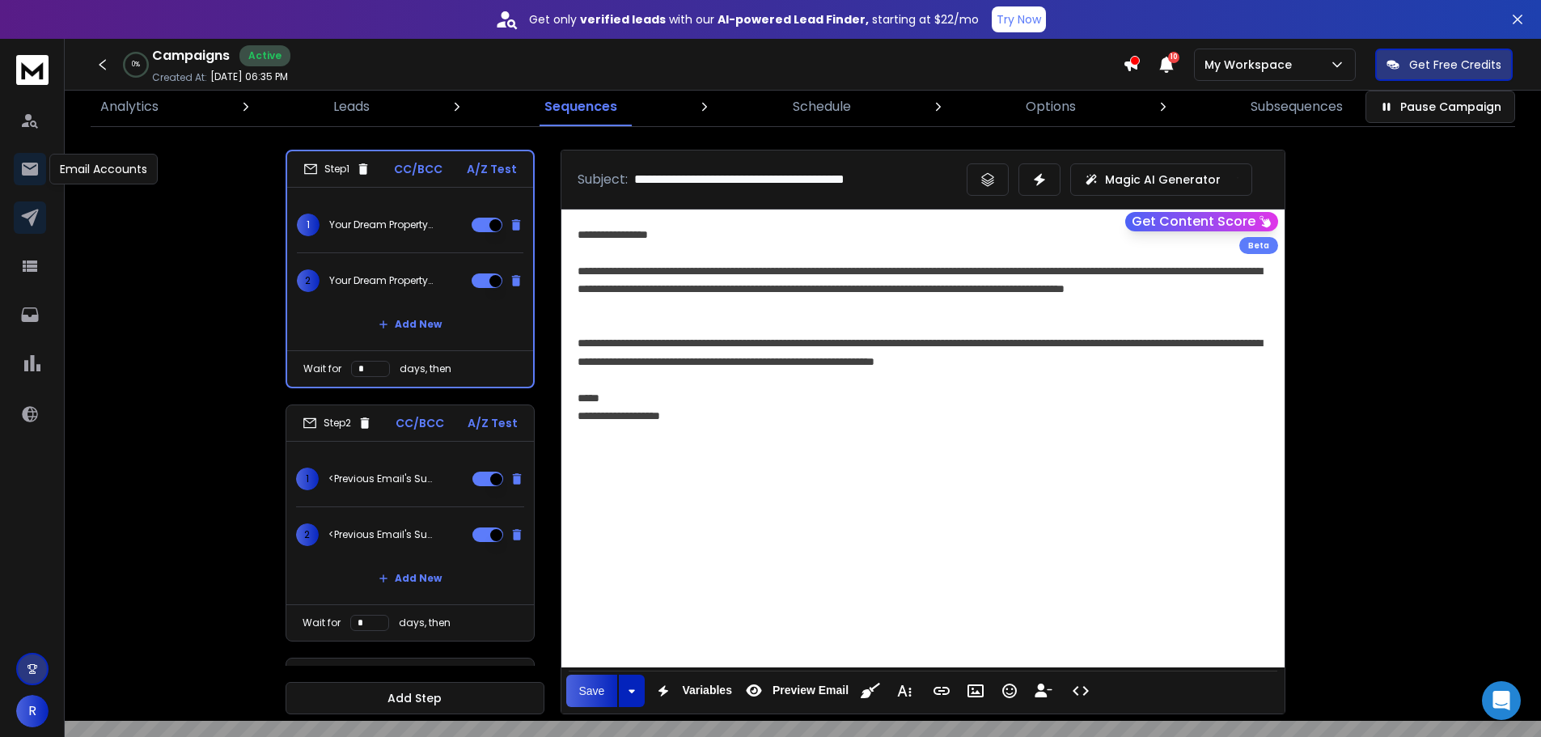
click at [29, 163] on icon at bounding box center [30, 169] width 16 height 13
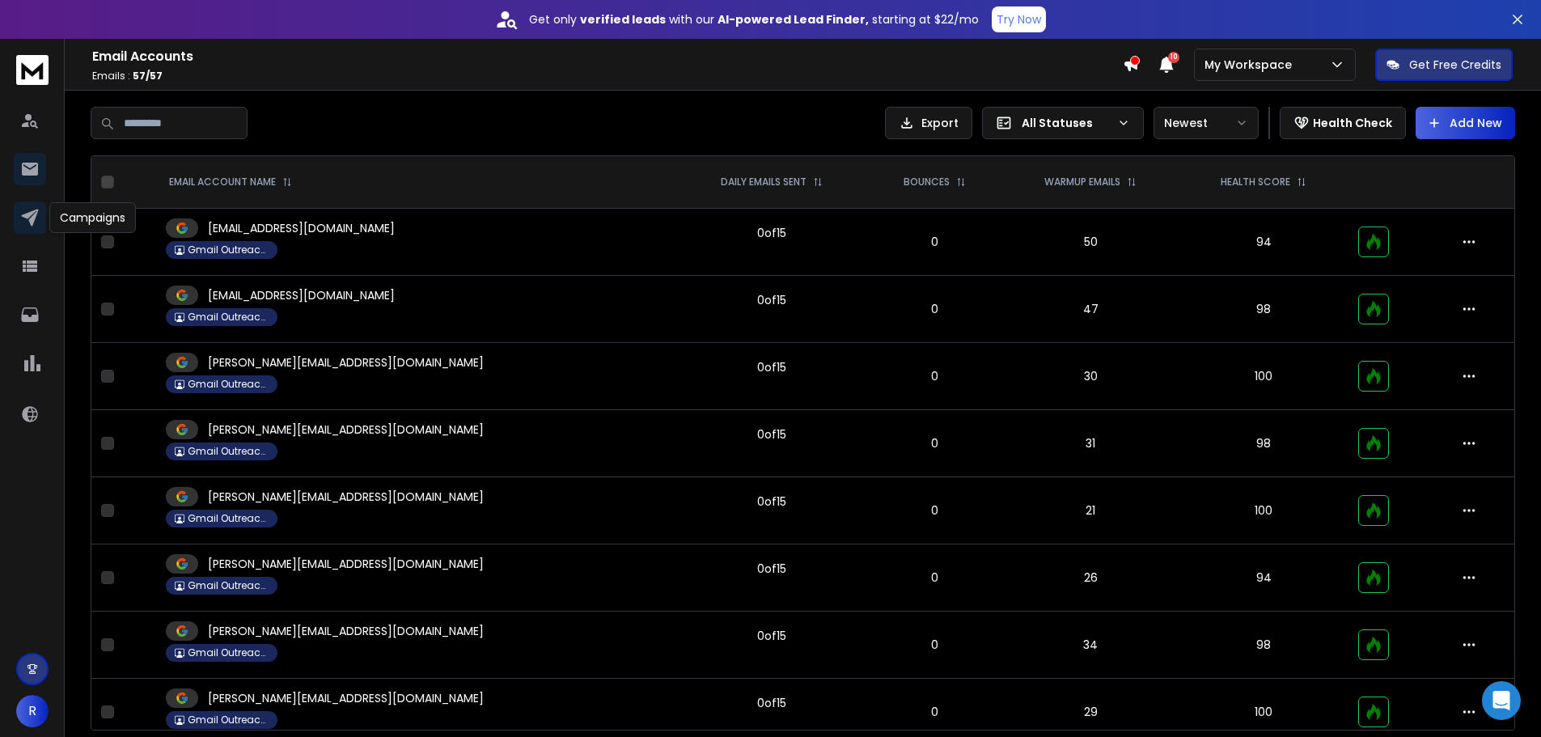
click at [34, 218] on icon at bounding box center [29, 217] width 17 height 17
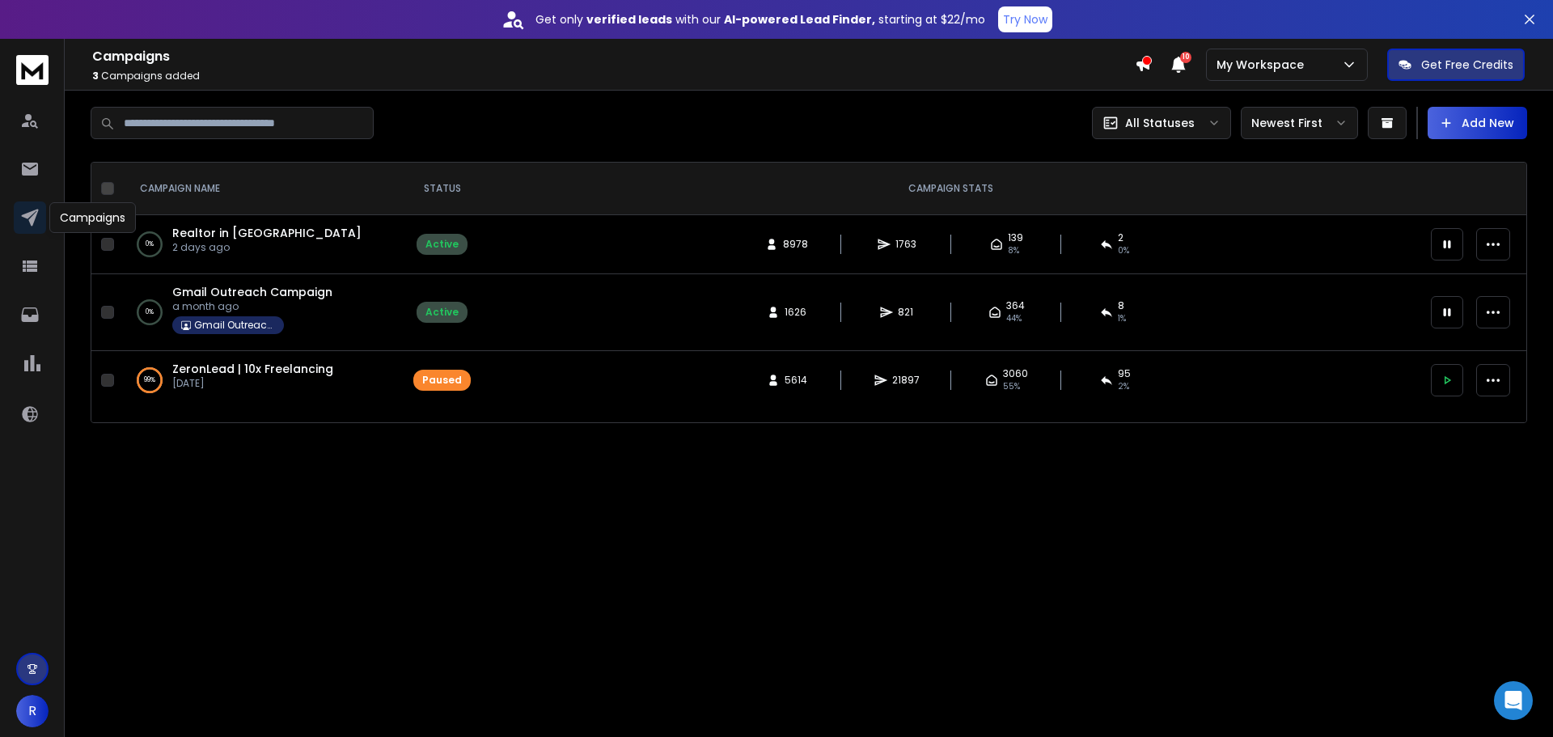
click at [319, 297] on span "Gmail Outreach Campaign" at bounding box center [252, 292] width 160 height 16
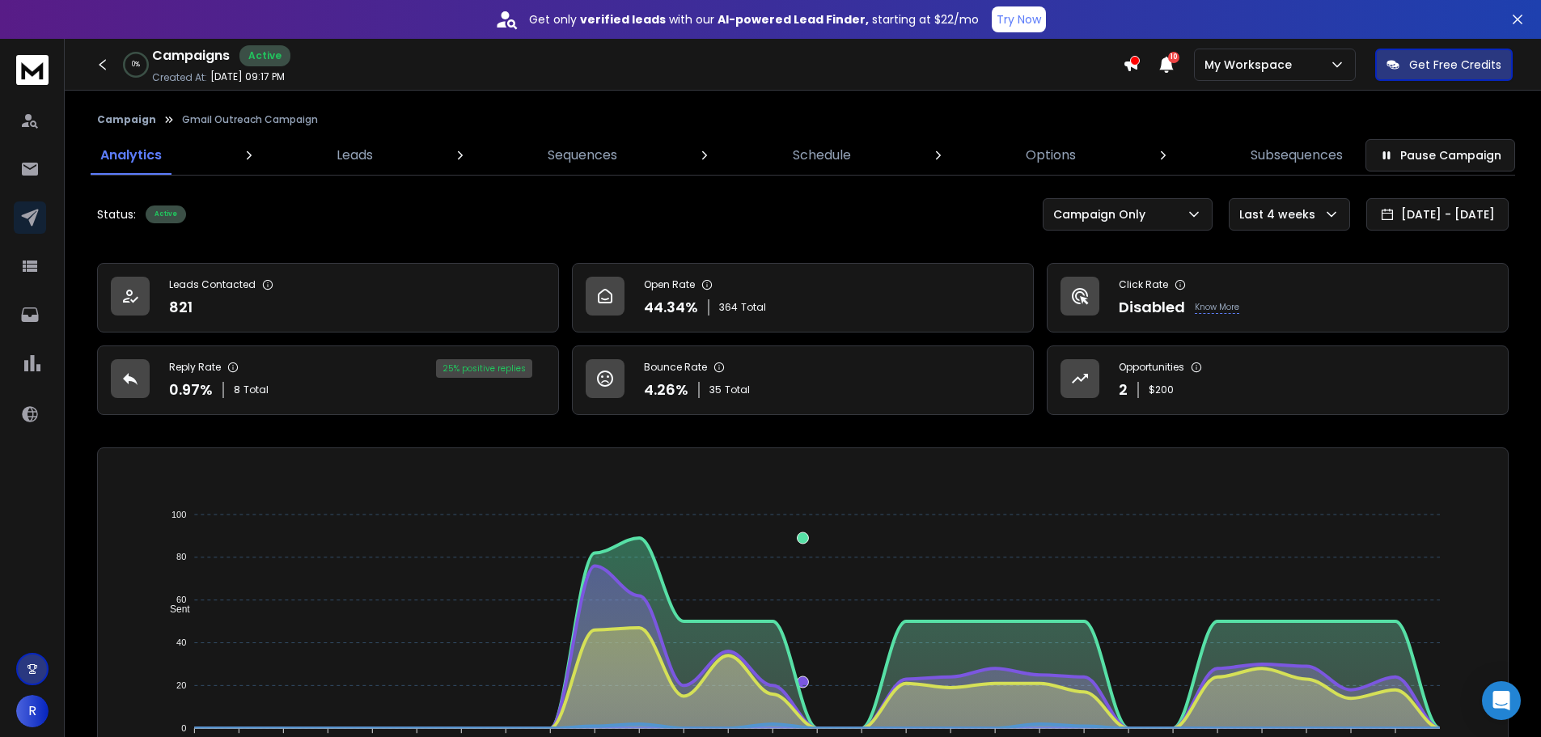
click at [129, 118] on button "Campaign" at bounding box center [126, 119] width 59 height 13
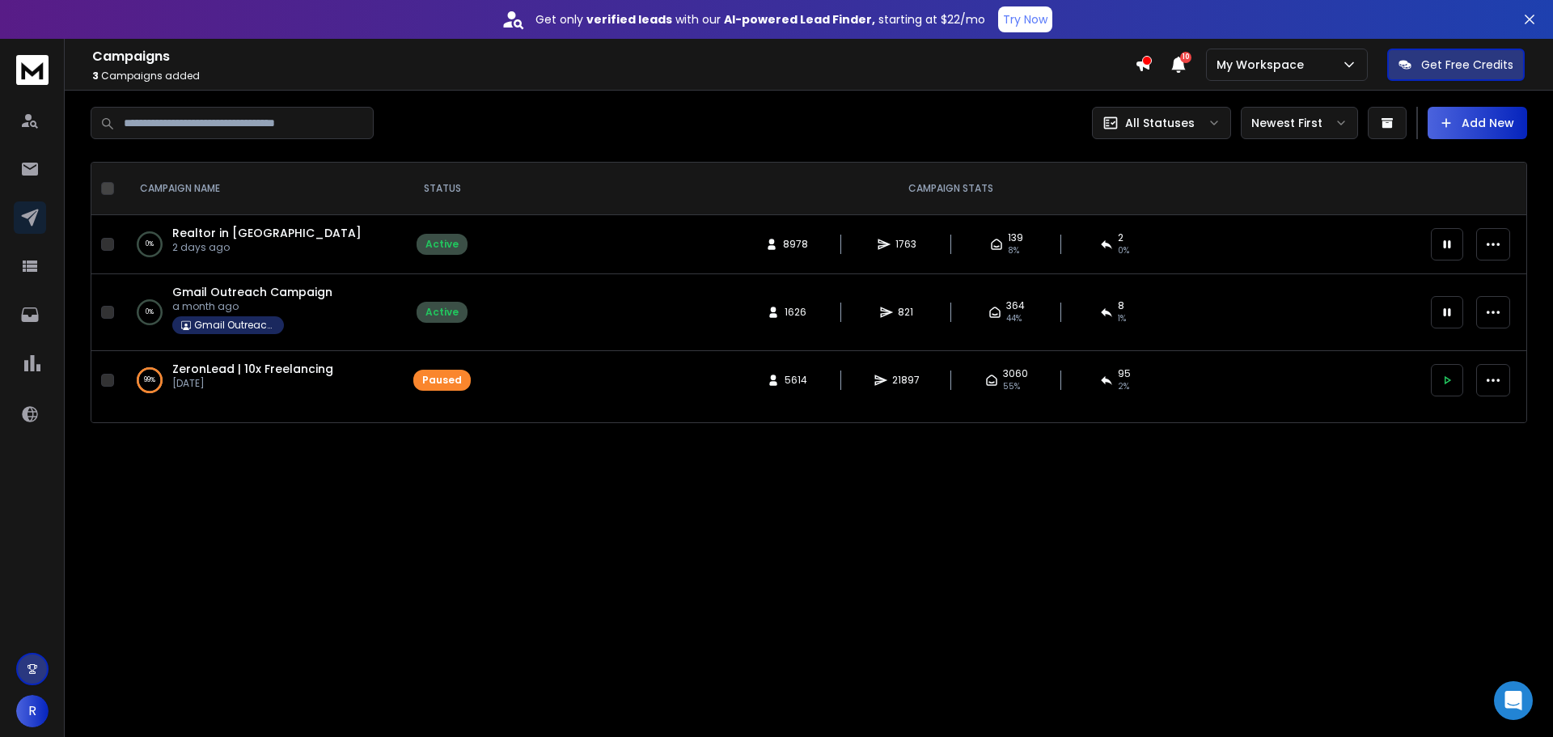
click at [324, 236] on div "0 % Realtor in MA State 2 days ago" at bounding box center [262, 244] width 251 height 39
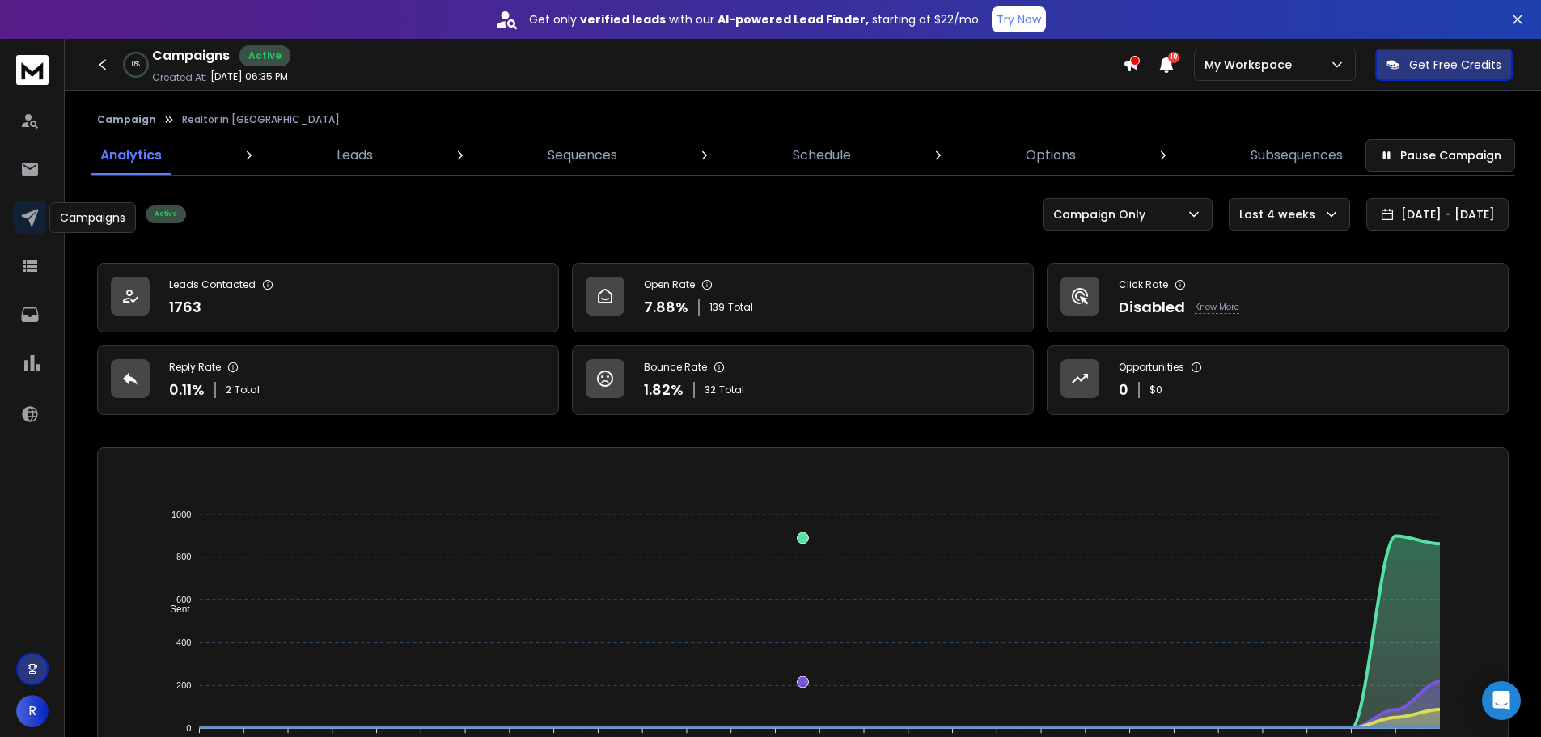
click at [35, 211] on icon at bounding box center [29, 217] width 17 height 17
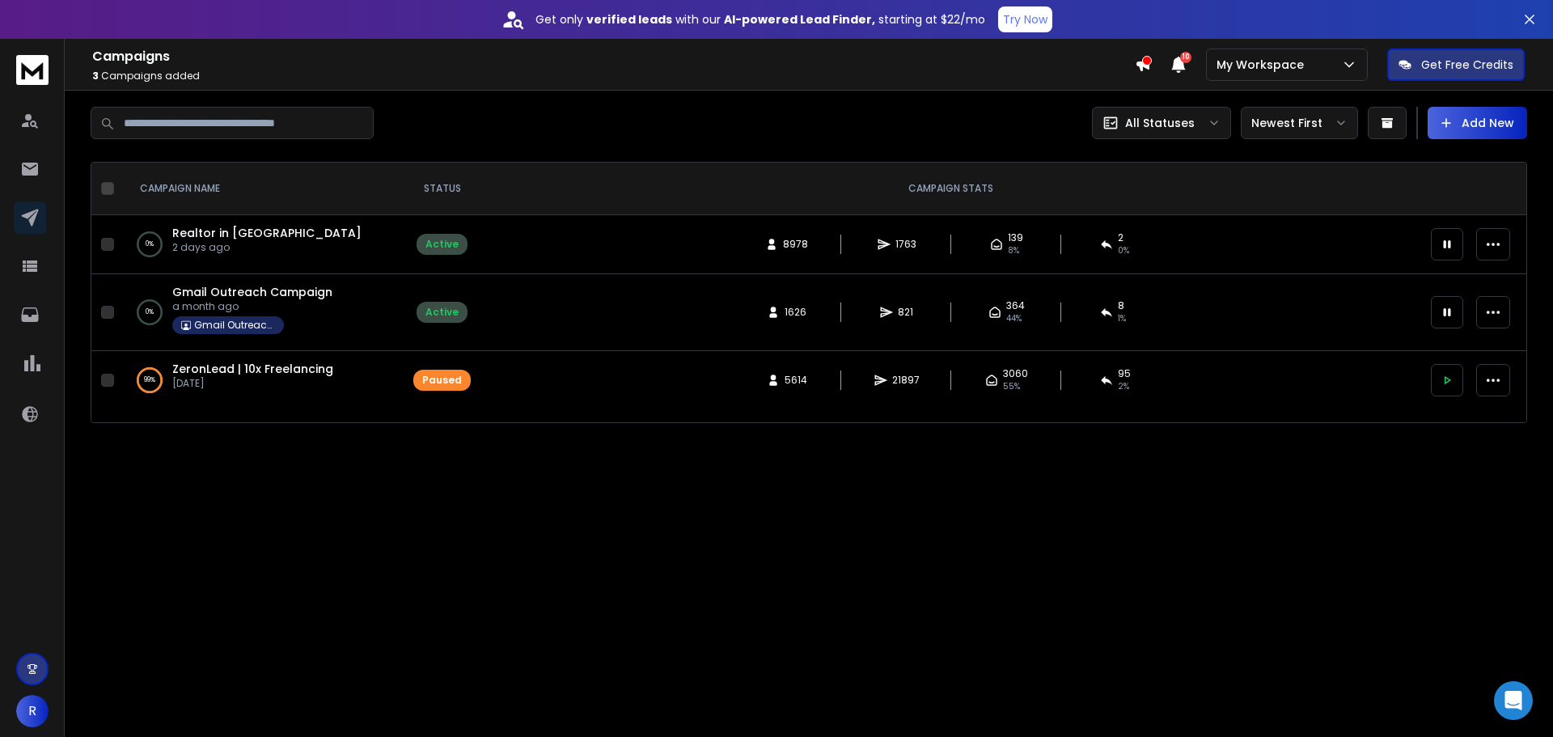
click at [338, 387] on div "99 % ZeronLead | 10x Freelancing 2 months ago" at bounding box center [262, 380] width 251 height 39
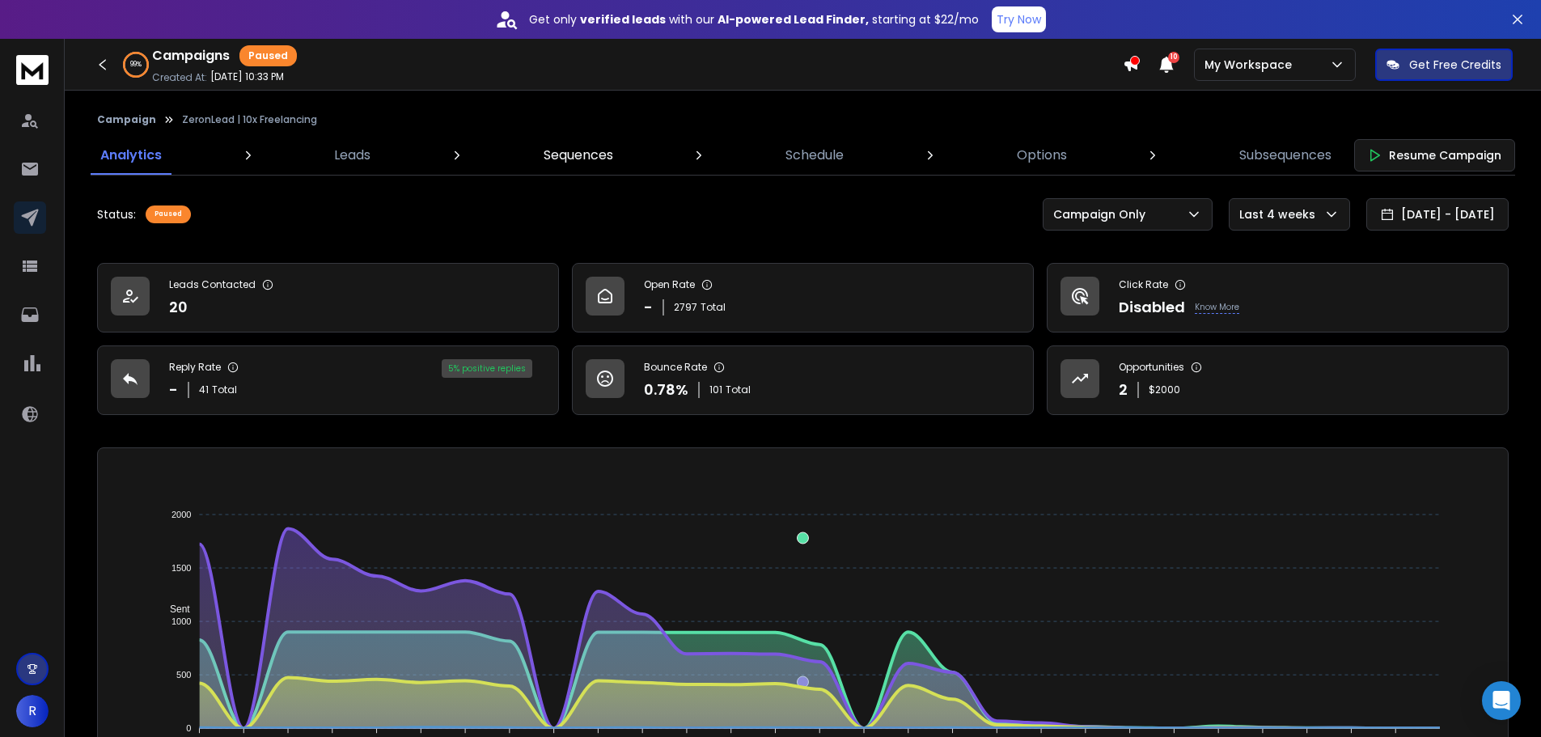
click at [555, 162] on p "Sequences" at bounding box center [579, 155] width 70 height 19
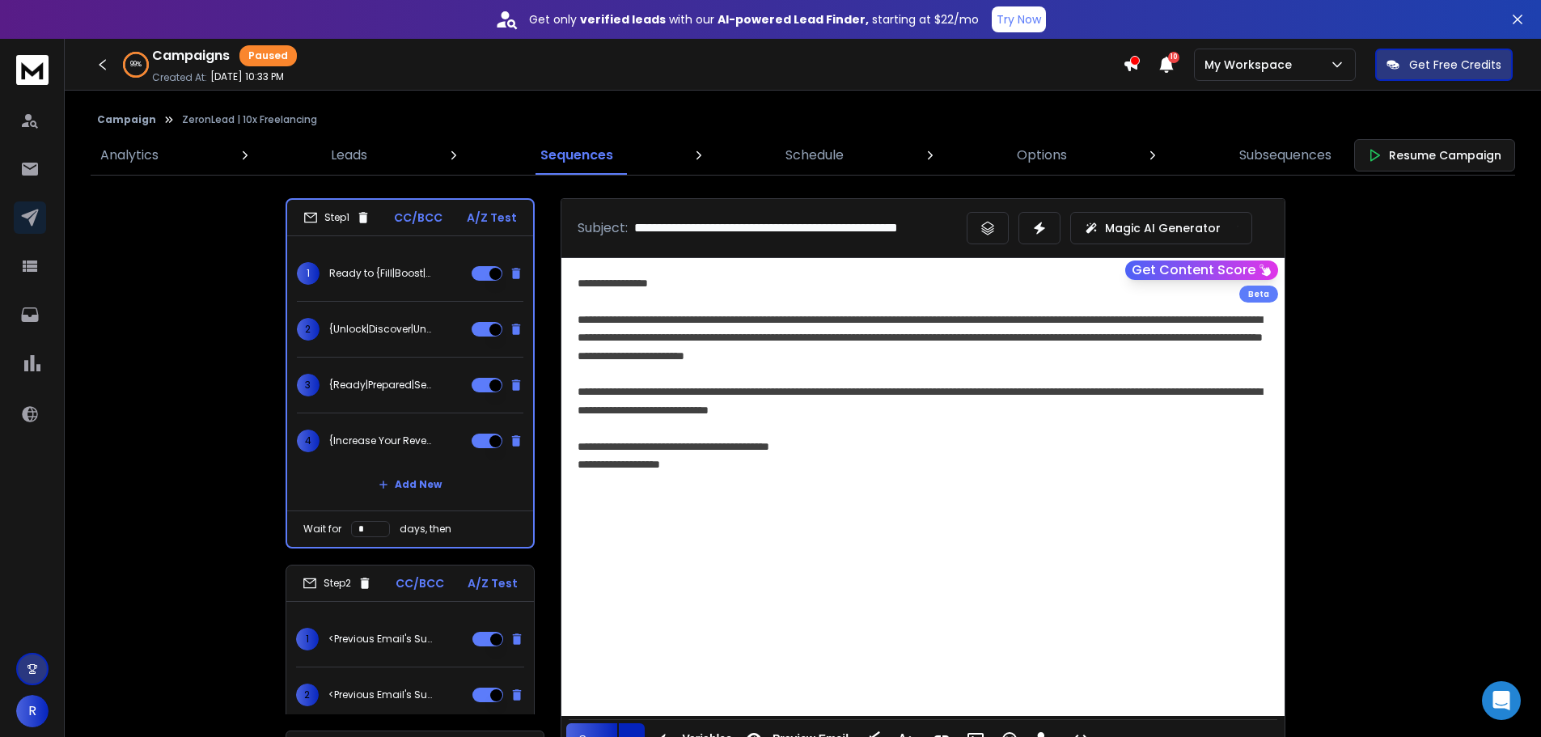
click at [824, 448] on div "**********" at bounding box center [922, 447] width 691 height 18
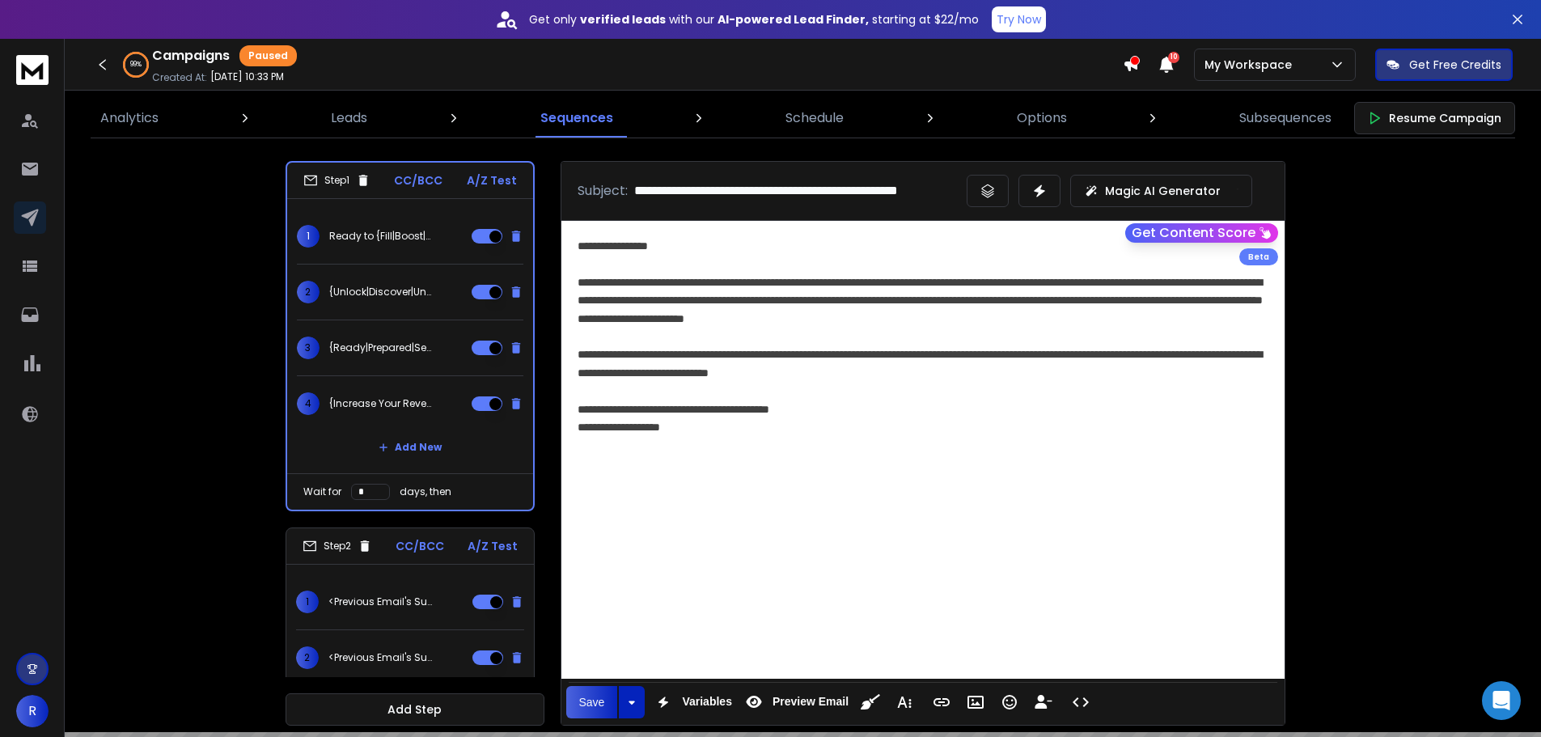
scroll to position [49, 0]
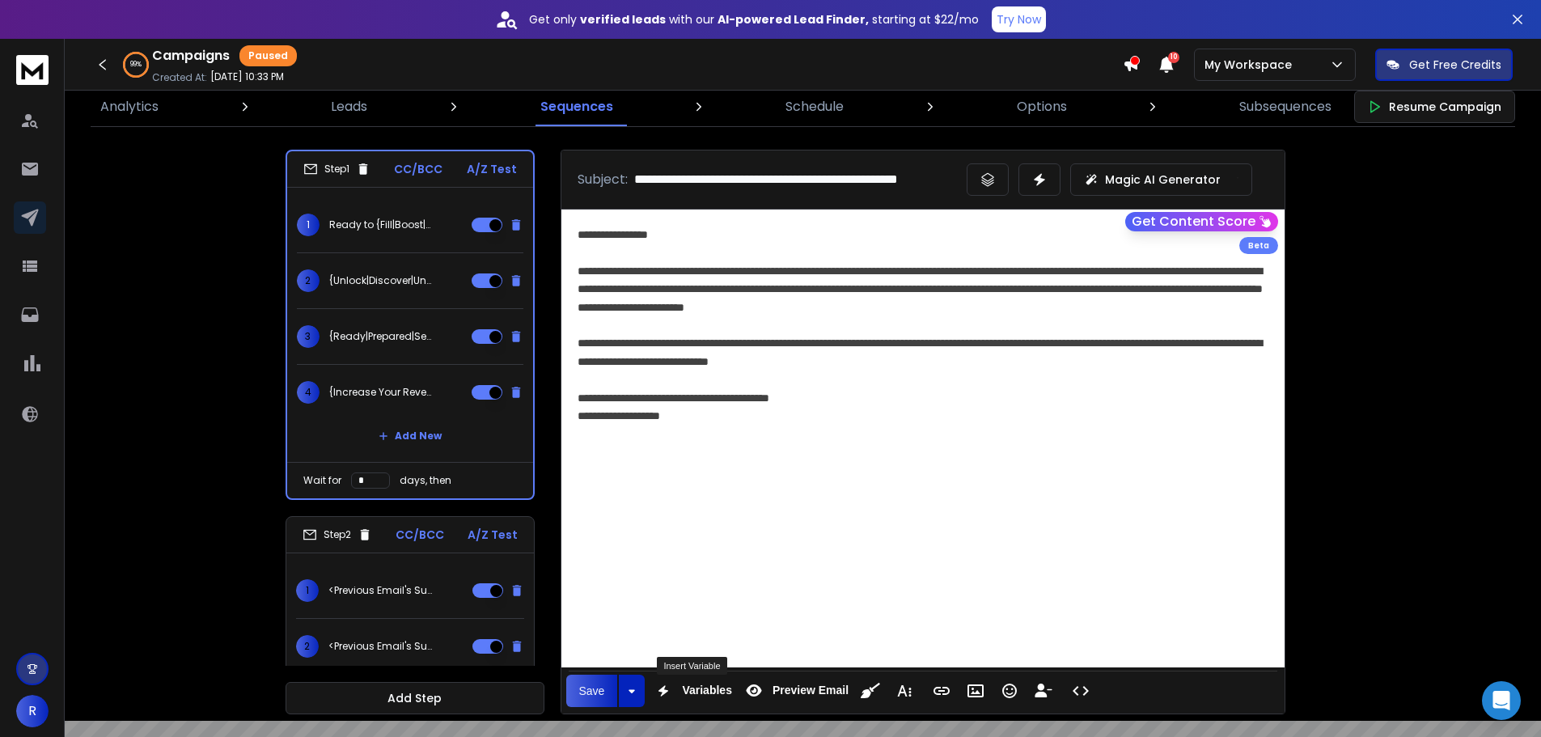
click at [706, 688] on span "Variables" at bounding box center [707, 690] width 57 height 14
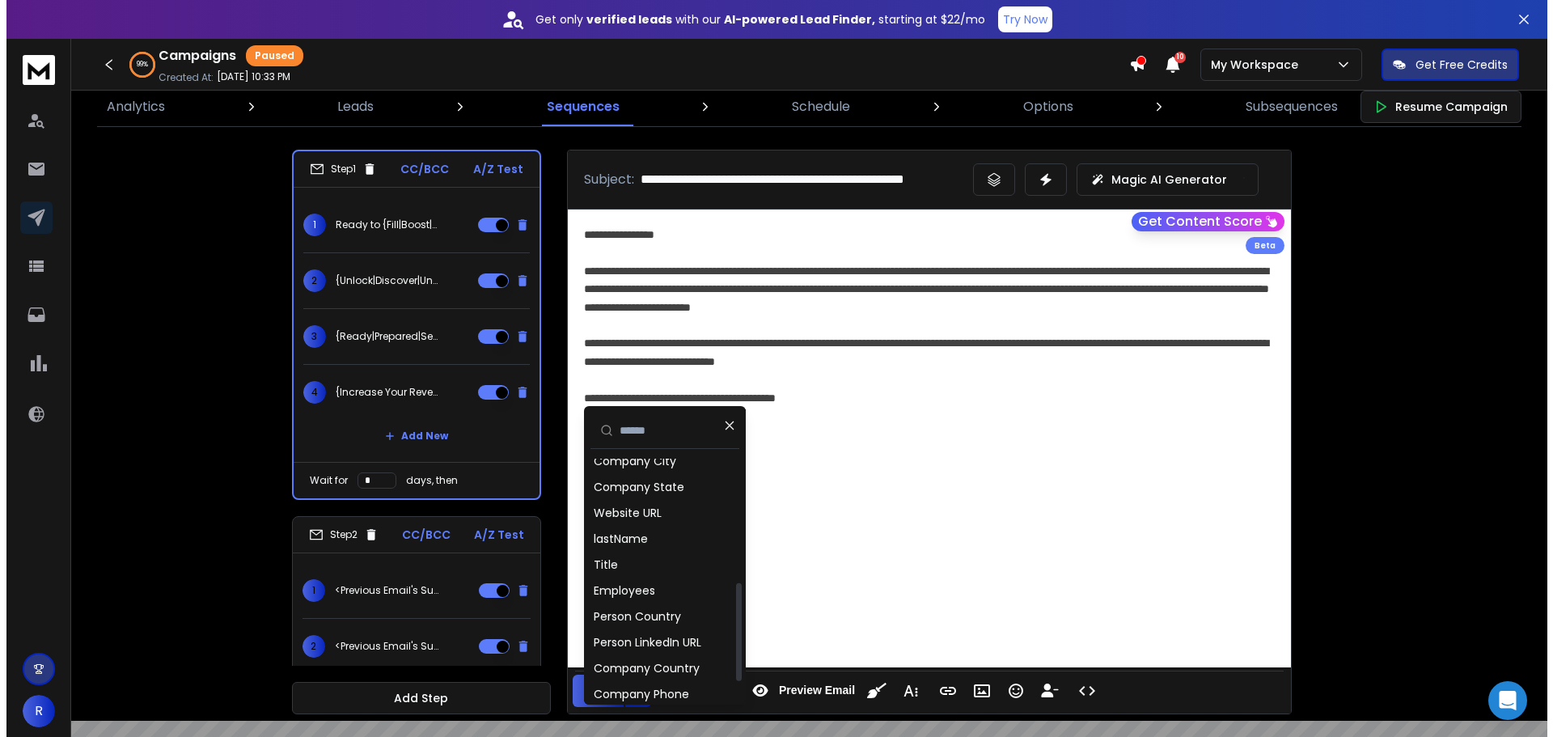
scroll to position [353, 0]
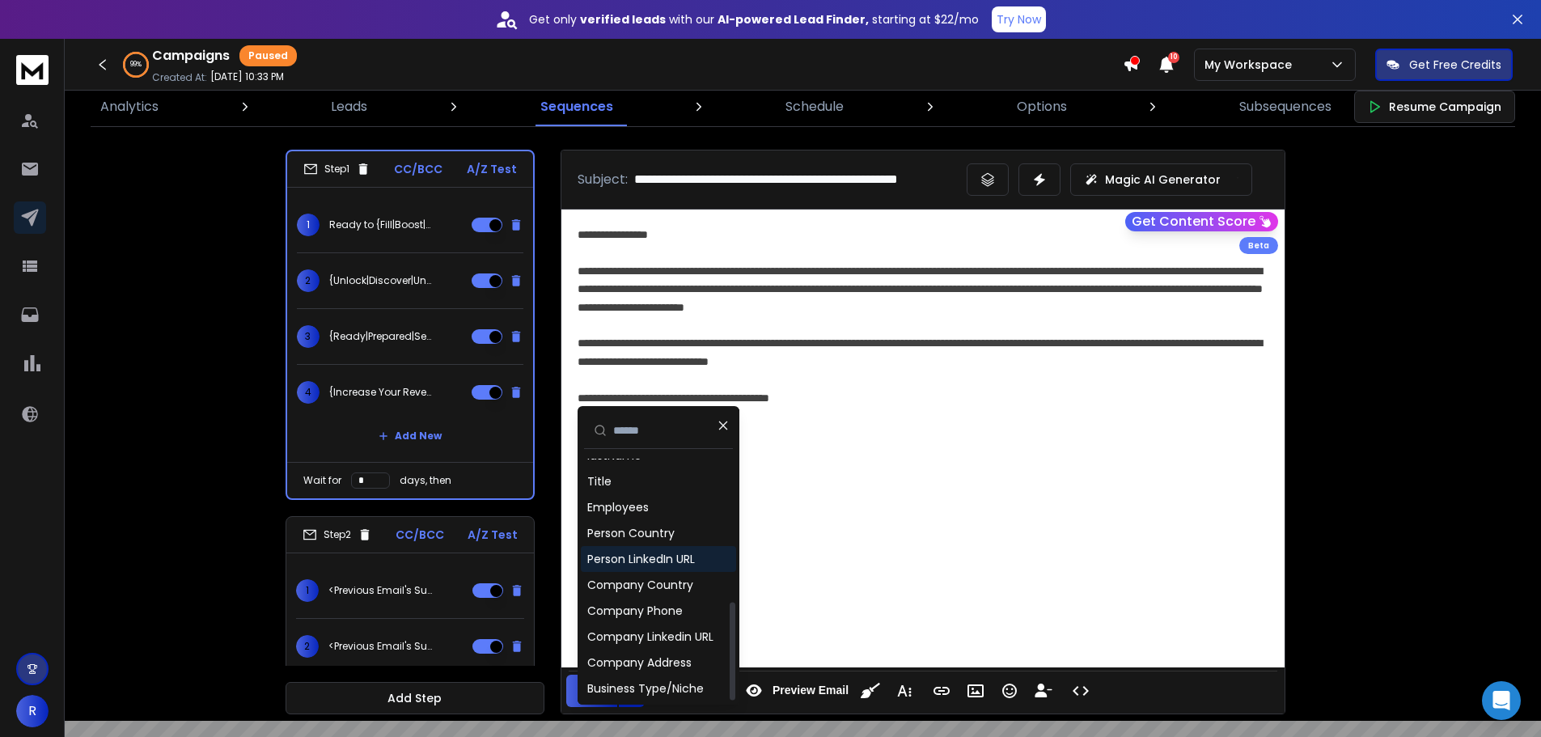
click at [882, 501] on div "**********" at bounding box center [922, 430] width 723 height 442
click at [823, 690] on span "Preview Email" at bounding box center [810, 690] width 82 height 14
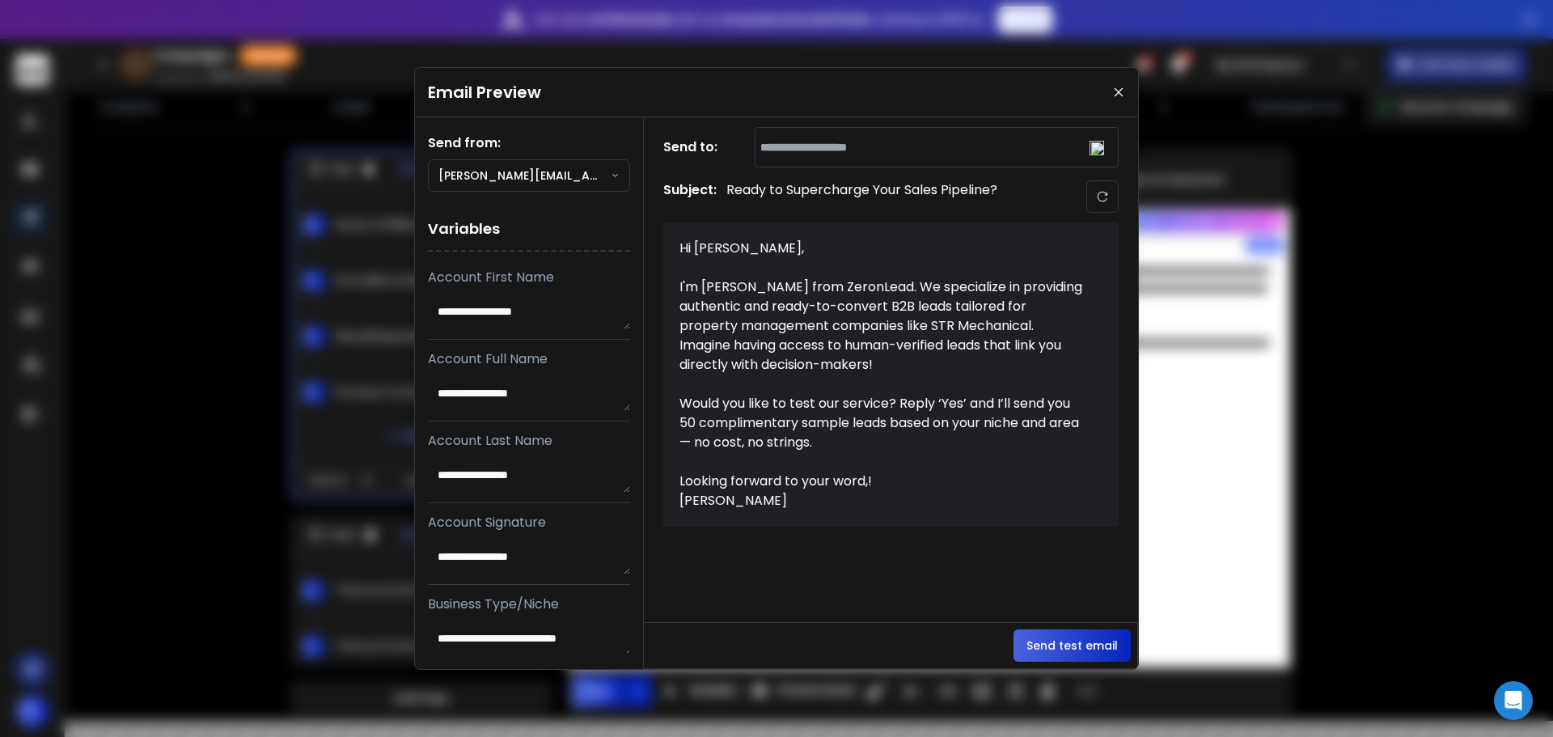
click at [1119, 86] on icon at bounding box center [1118, 92] width 13 height 13
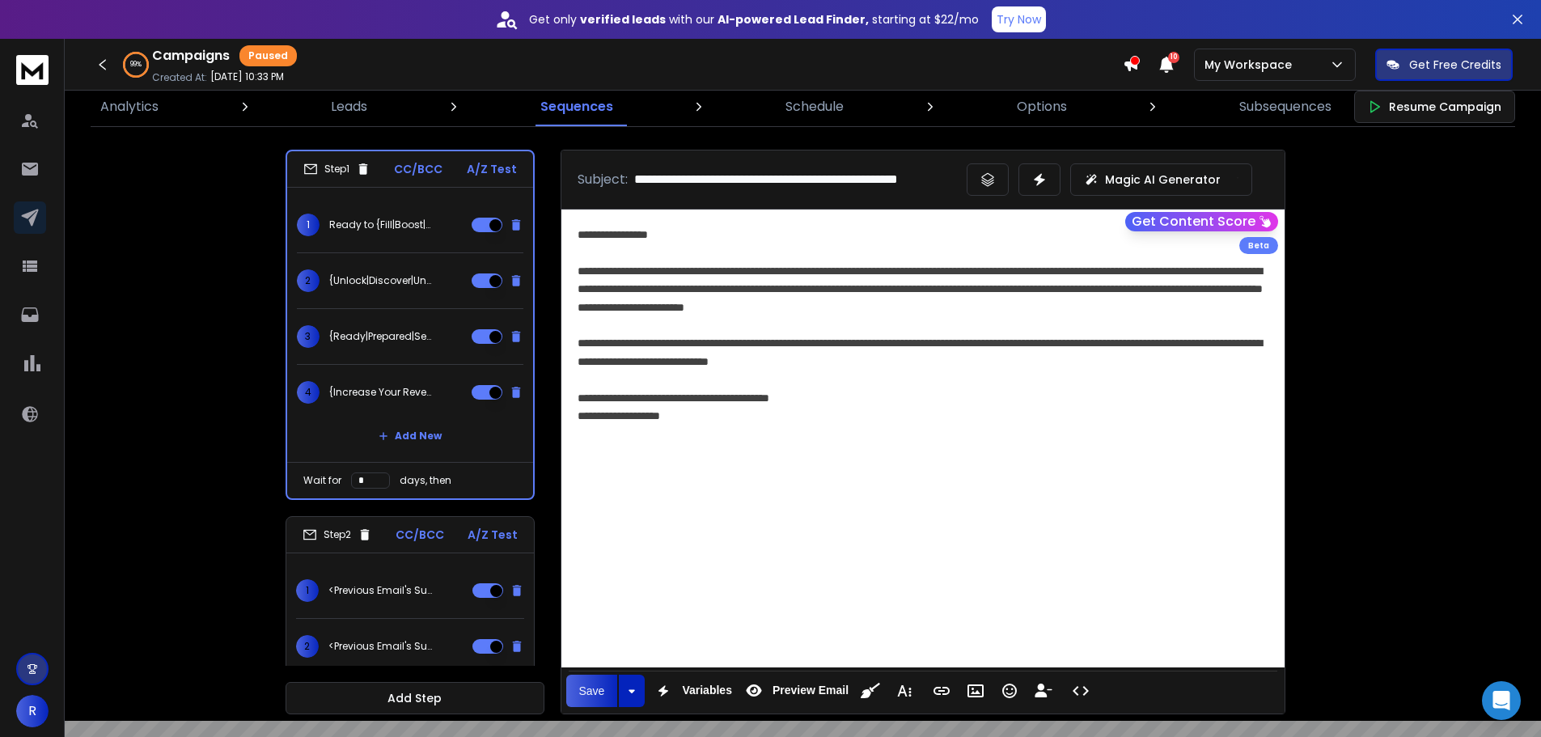
click at [383, 222] on p "Ready to {Fill|Boost|Supercharge} Your Sales Pipeline?" at bounding box center [381, 224] width 104 height 13
click at [793, 687] on span "Preview Email" at bounding box center [810, 690] width 82 height 14
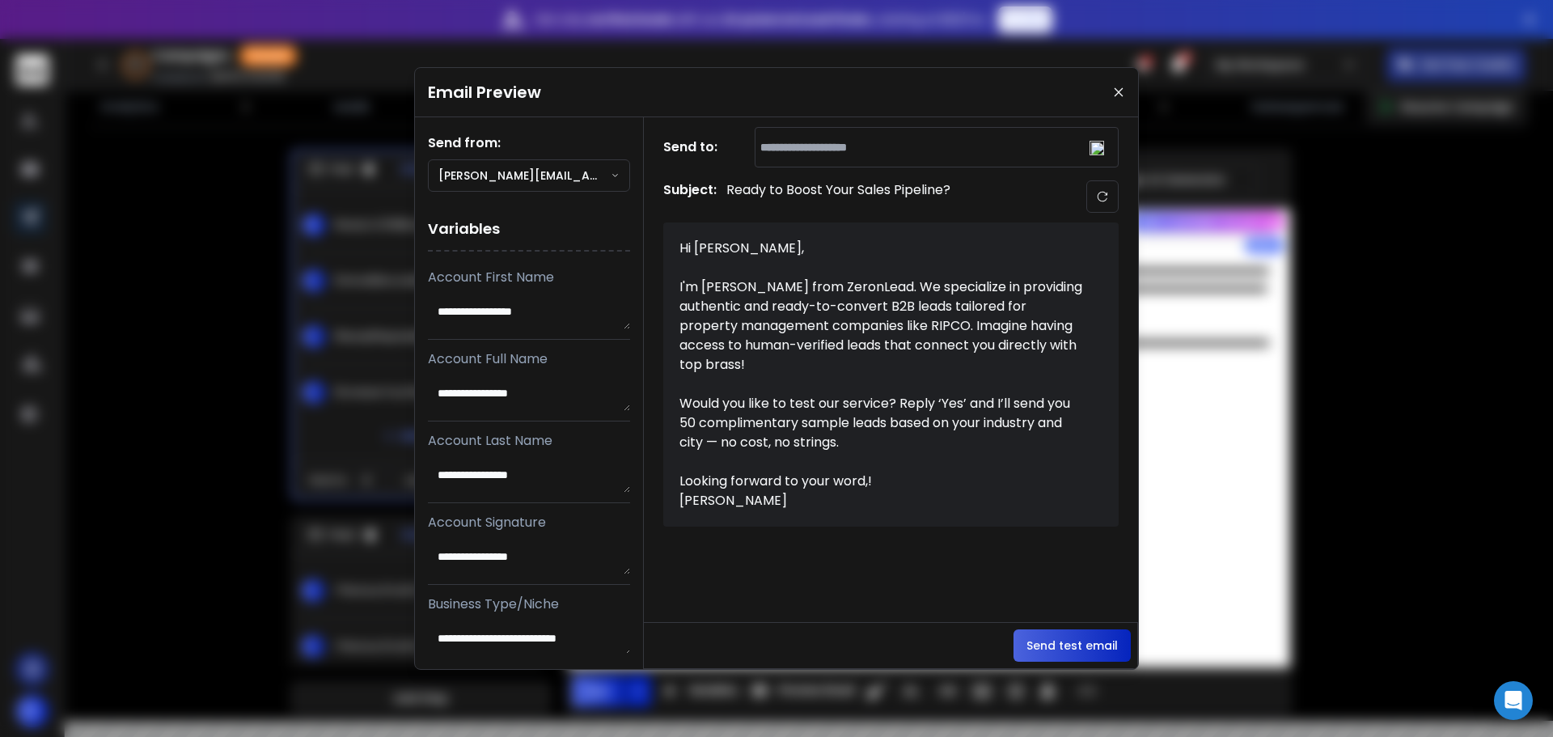
click at [1116, 90] on icon at bounding box center [1119, 91] width 9 height 9
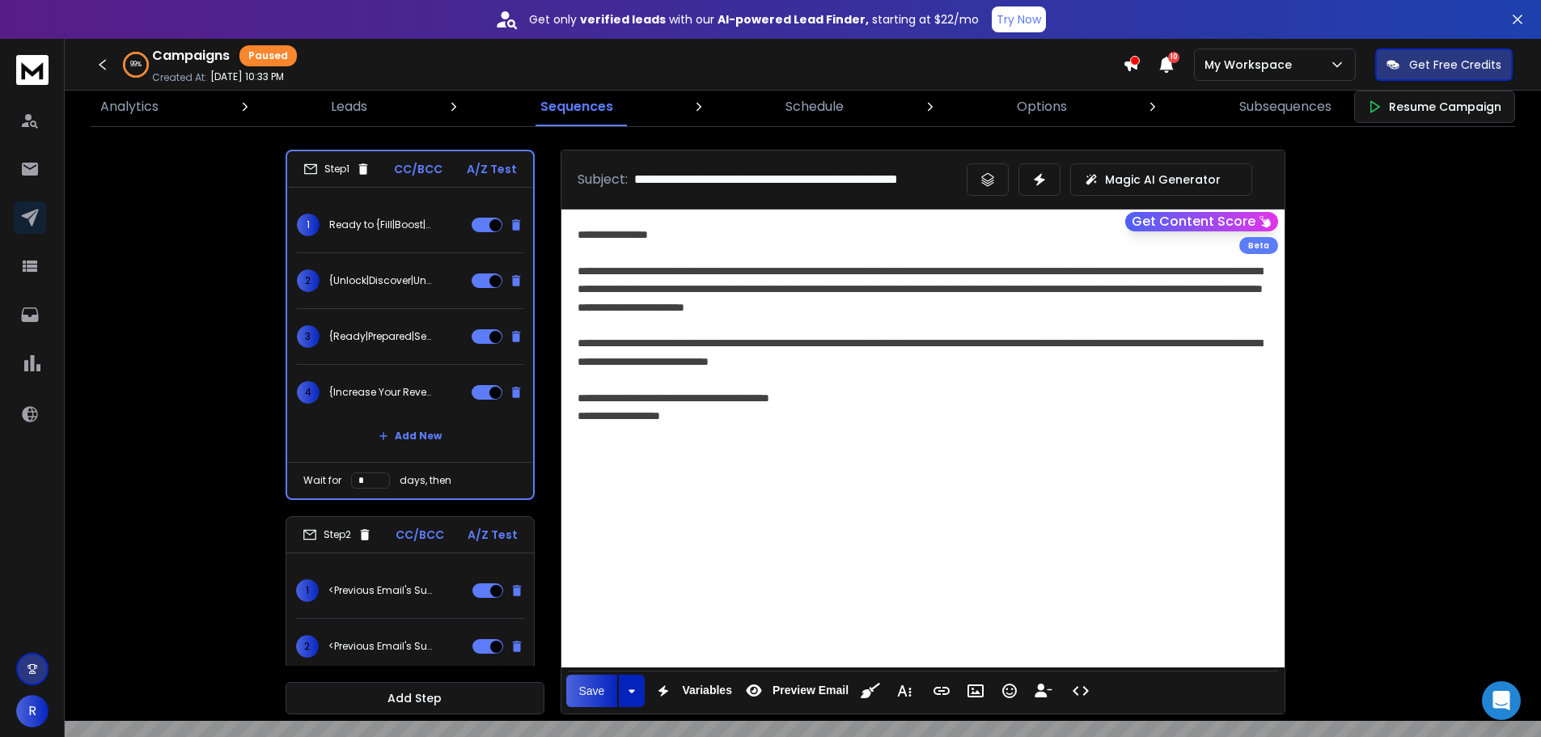
click at [851, 176] on input "**********" at bounding box center [792, 179] width 316 height 19
click at [1044, 176] on icon "button" at bounding box center [1039, 179] width 15 height 15
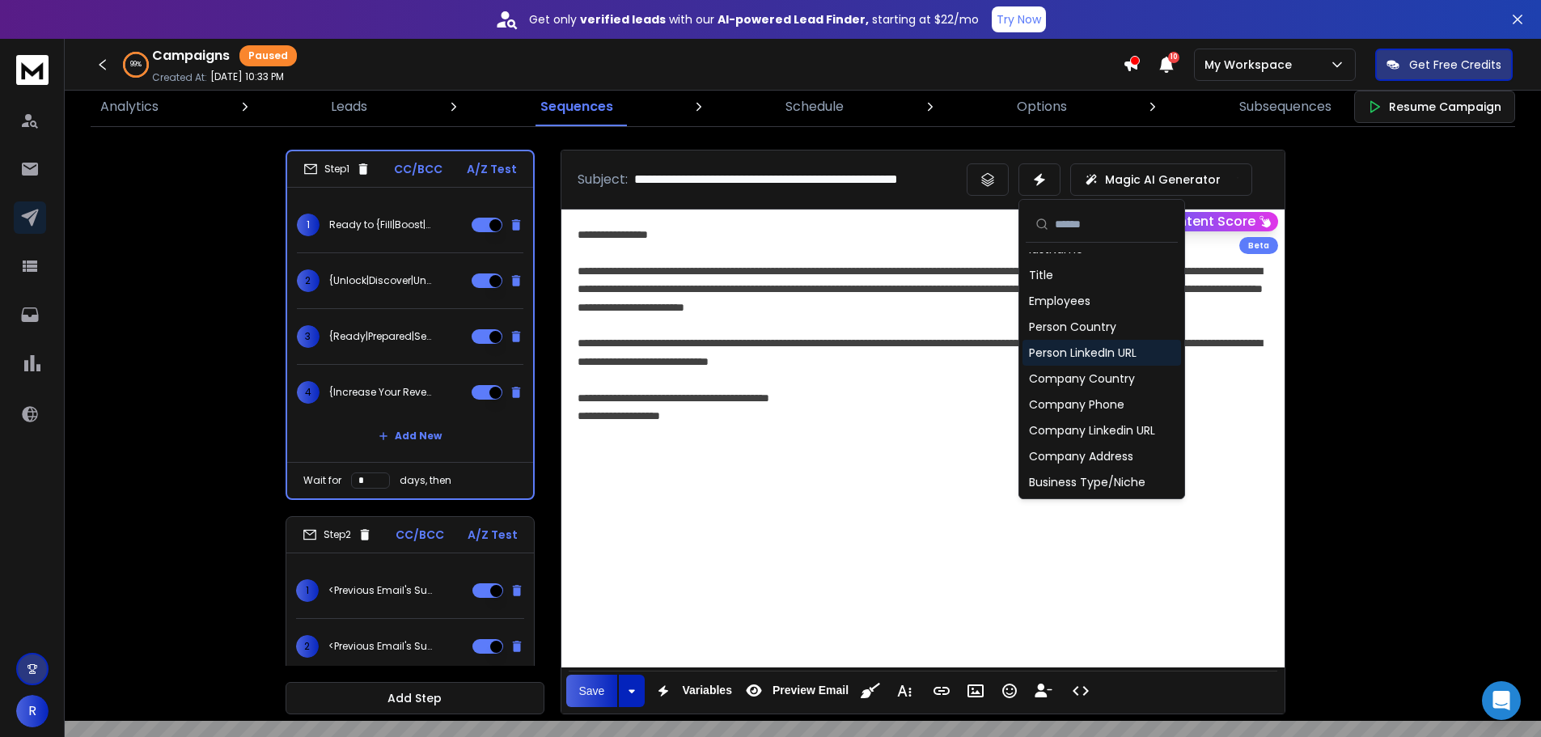
click at [396, 277] on p "{Unlock|Discover|Unleash} Your {Potential|Opportunity|Success} with {Verified|T…" at bounding box center [381, 280] width 104 height 13
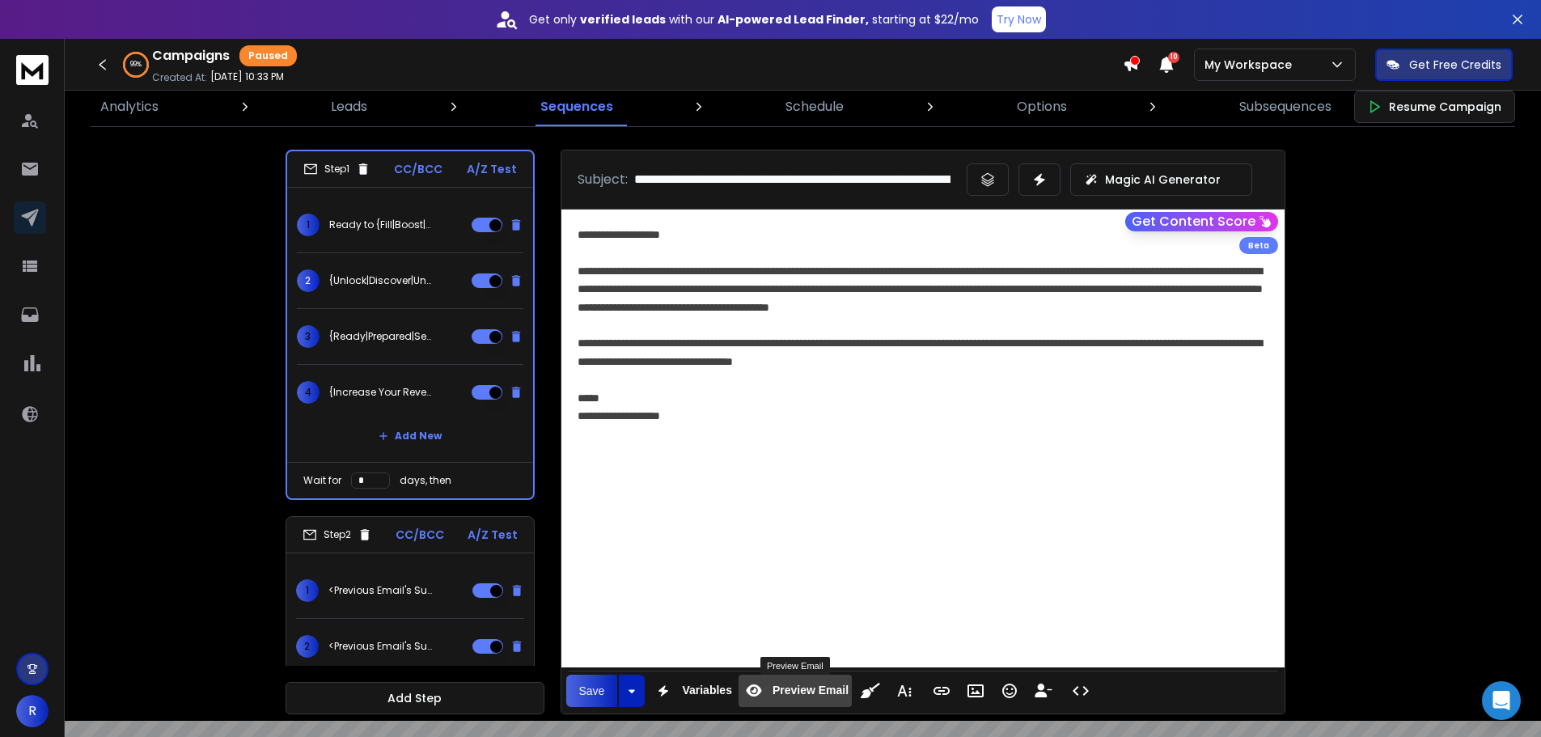
click at [793, 692] on span "Preview Email" at bounding box center [810, 690] width 82 height 14
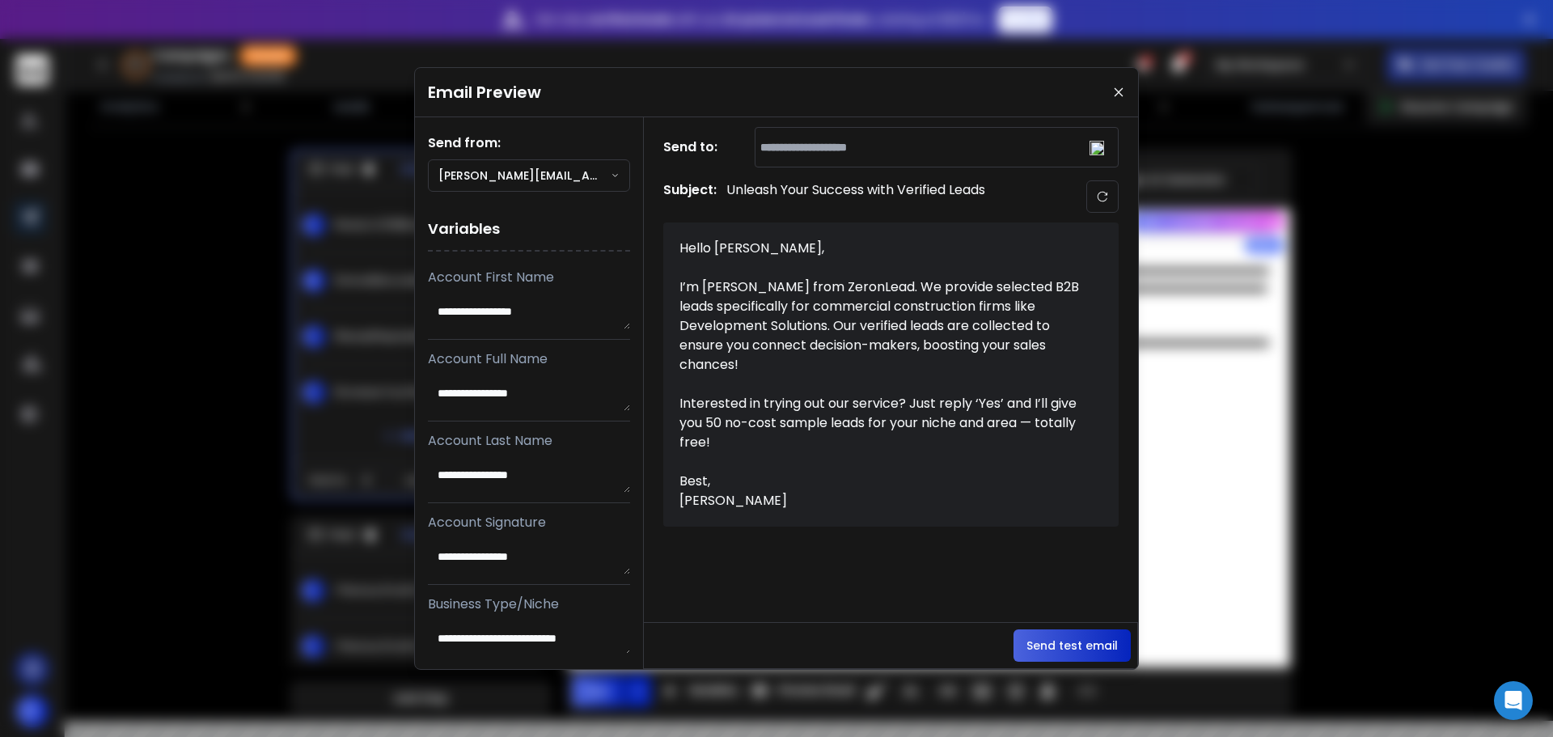
click at [1120, 87] on icon at bounding box center [1118, 92] width 13 height 13
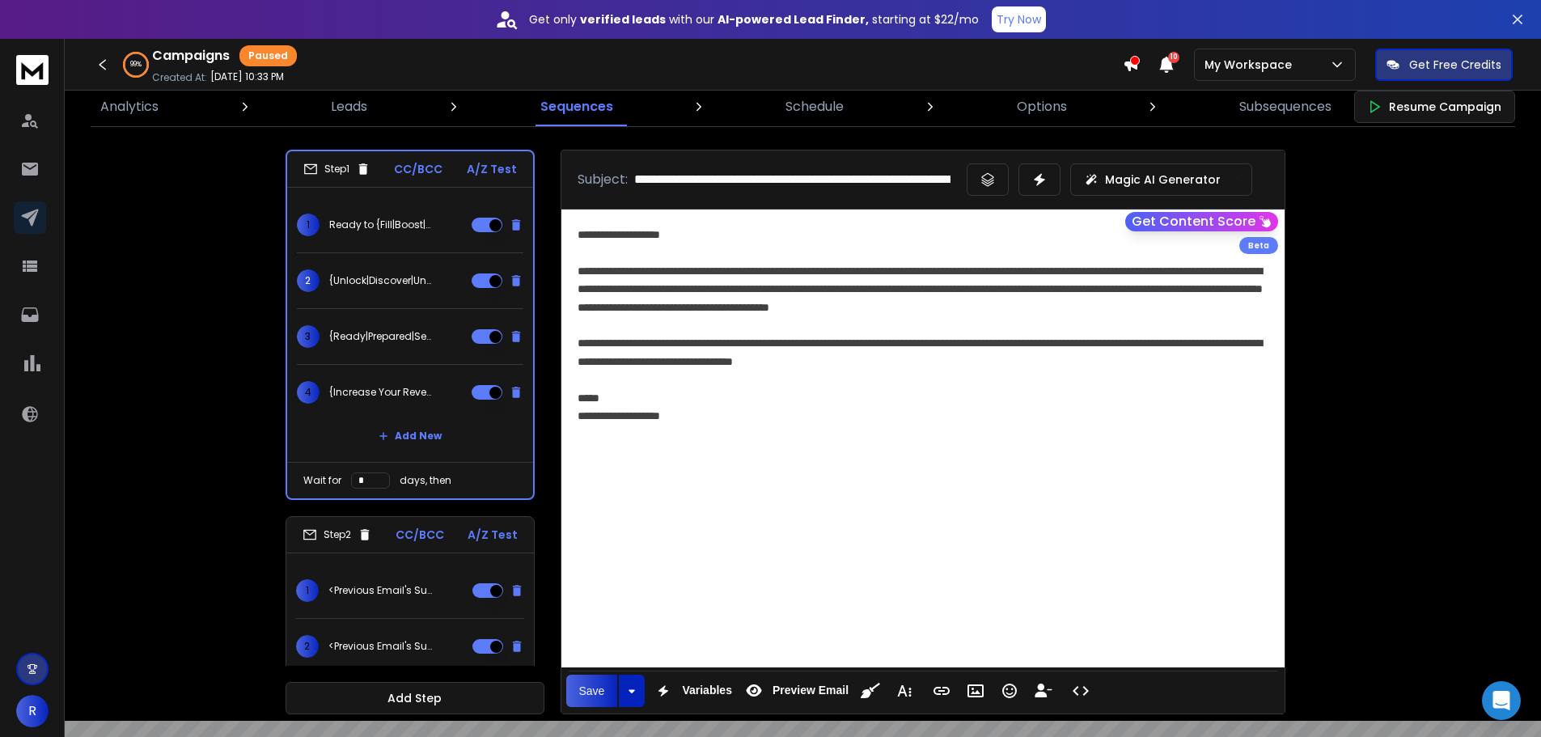
click at [406, 335] on p "{Ready|Prepared|Set} for 50 Free Sample Leads?" at bounding box center [381, 336] width 104 height 13
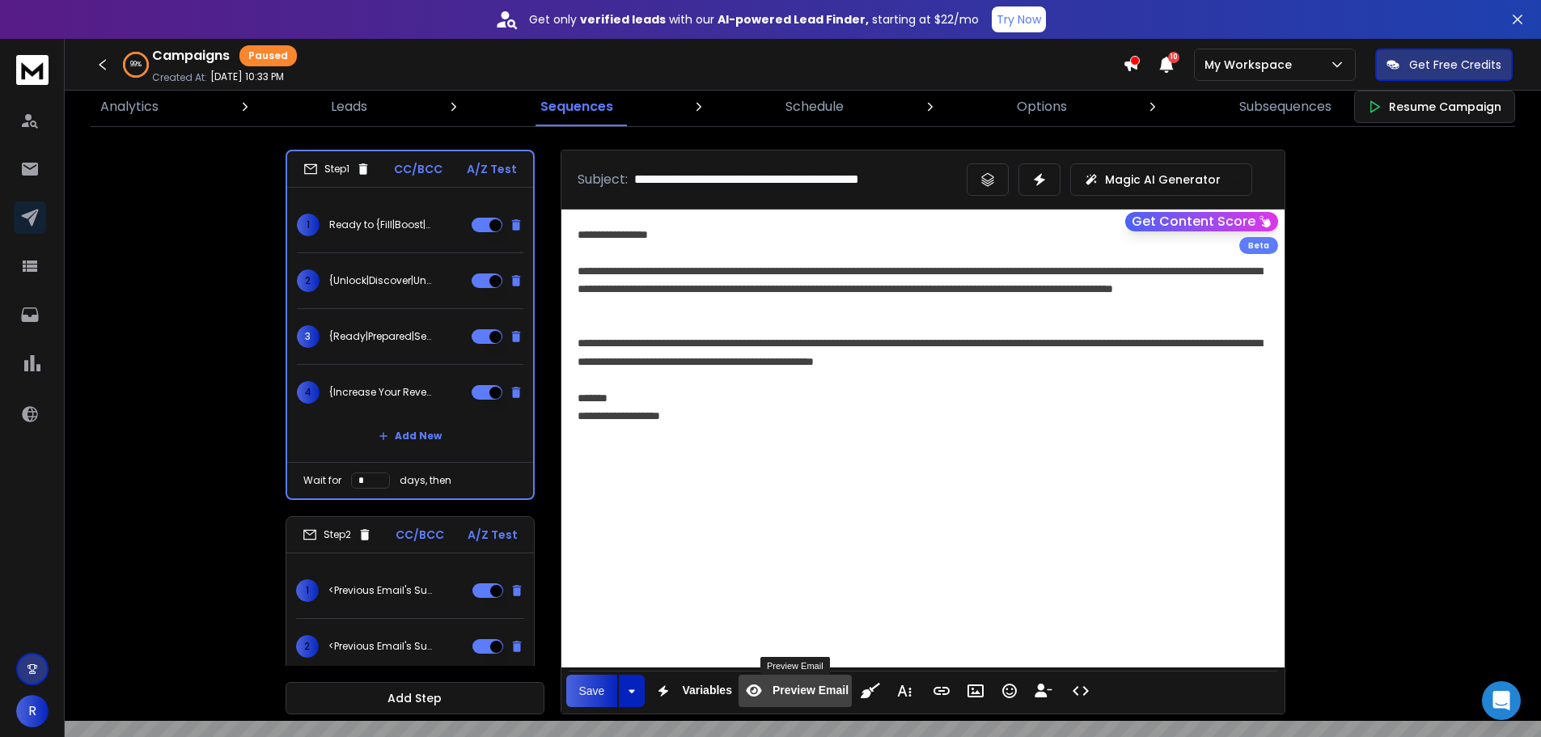
click at [811, 681] on div "Preview Email" at bounding box center [794, 690] width 113 height 27
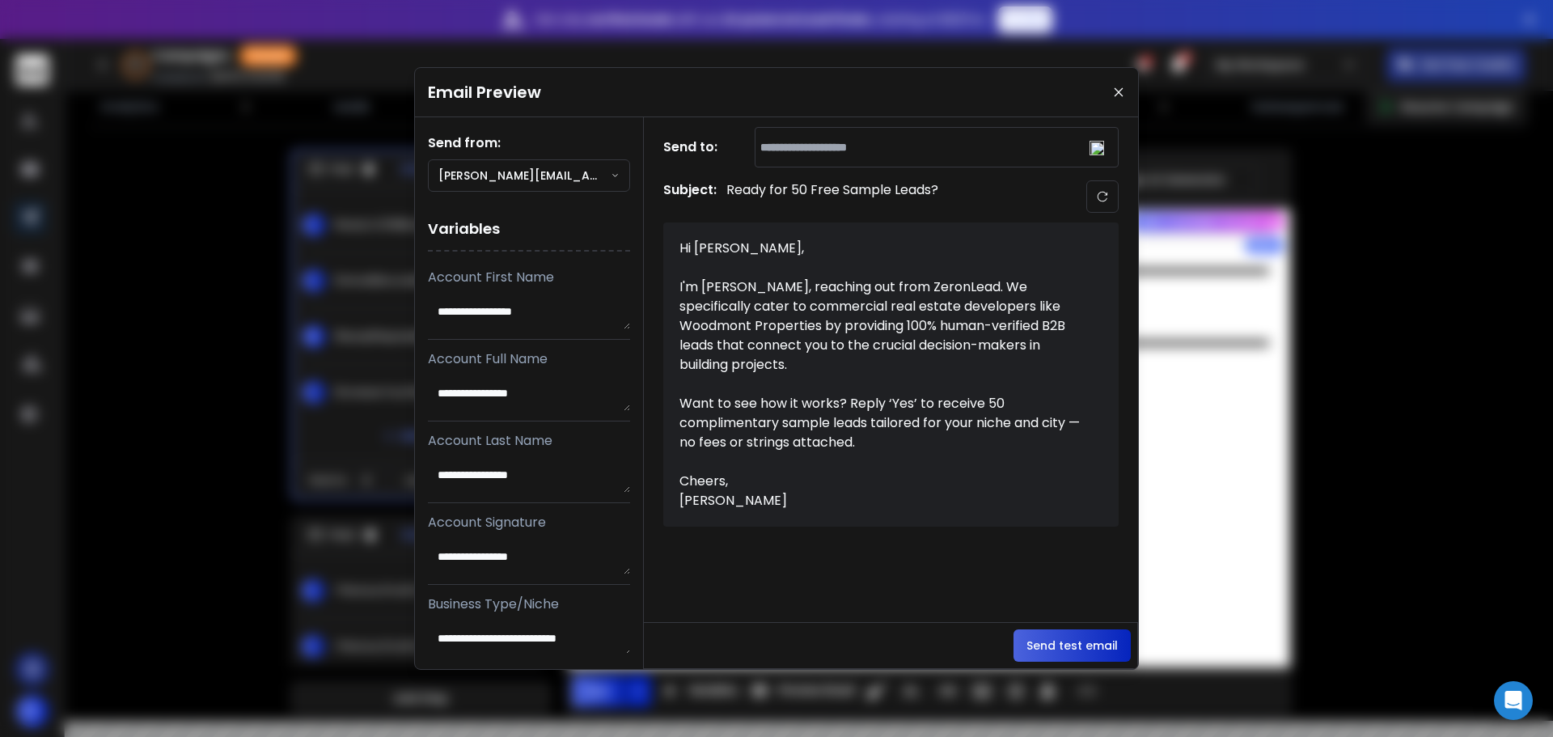
click at [1118, 86] on icon at bounding box center [1118, 92] width 13 height 13
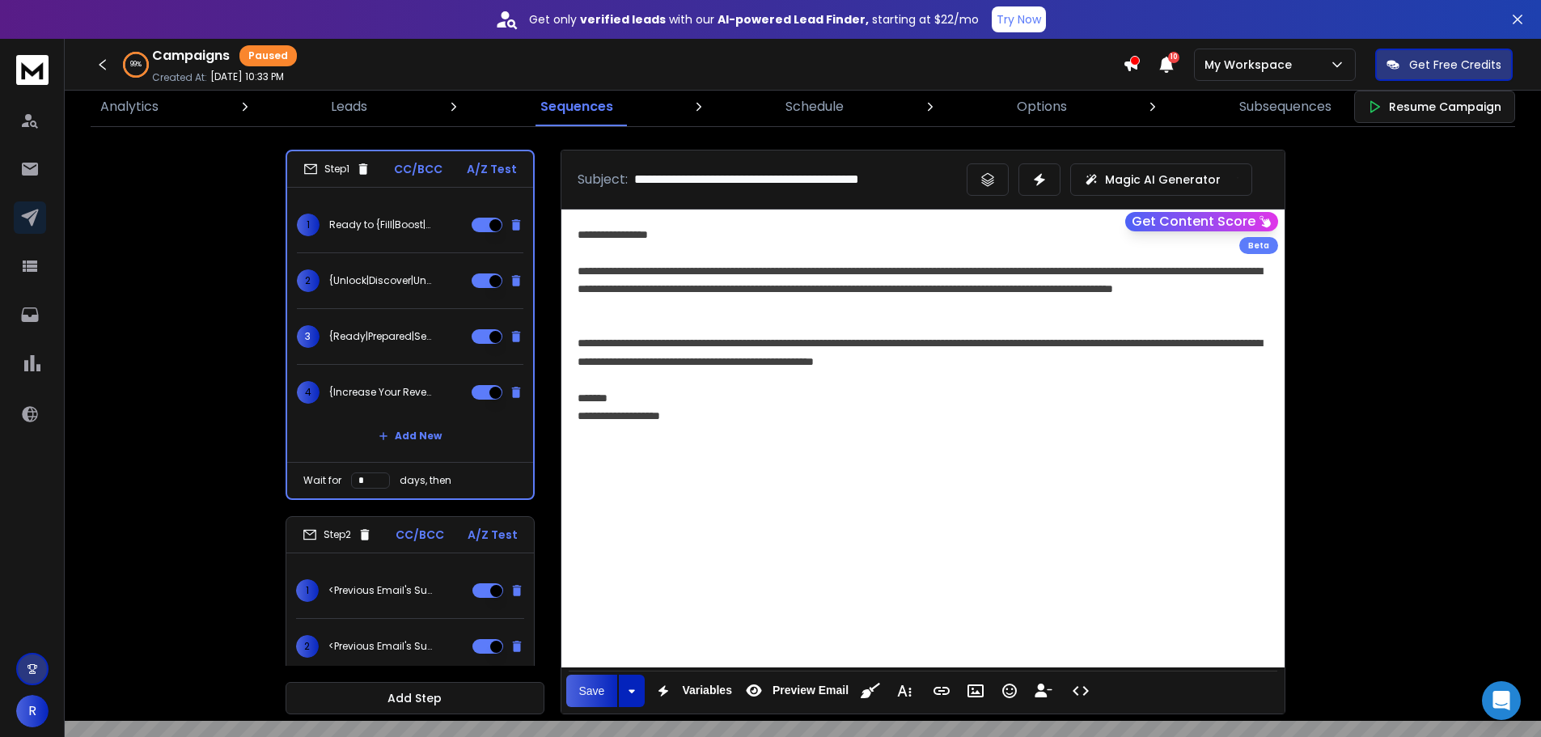
click at [384, 386] on p "{Increase Your Revenue|Boost Your Sales|Grow Your Income|Raise Your Profit} wit…" at bounding box center [381, 392] width 104 height 13
type input "**********"
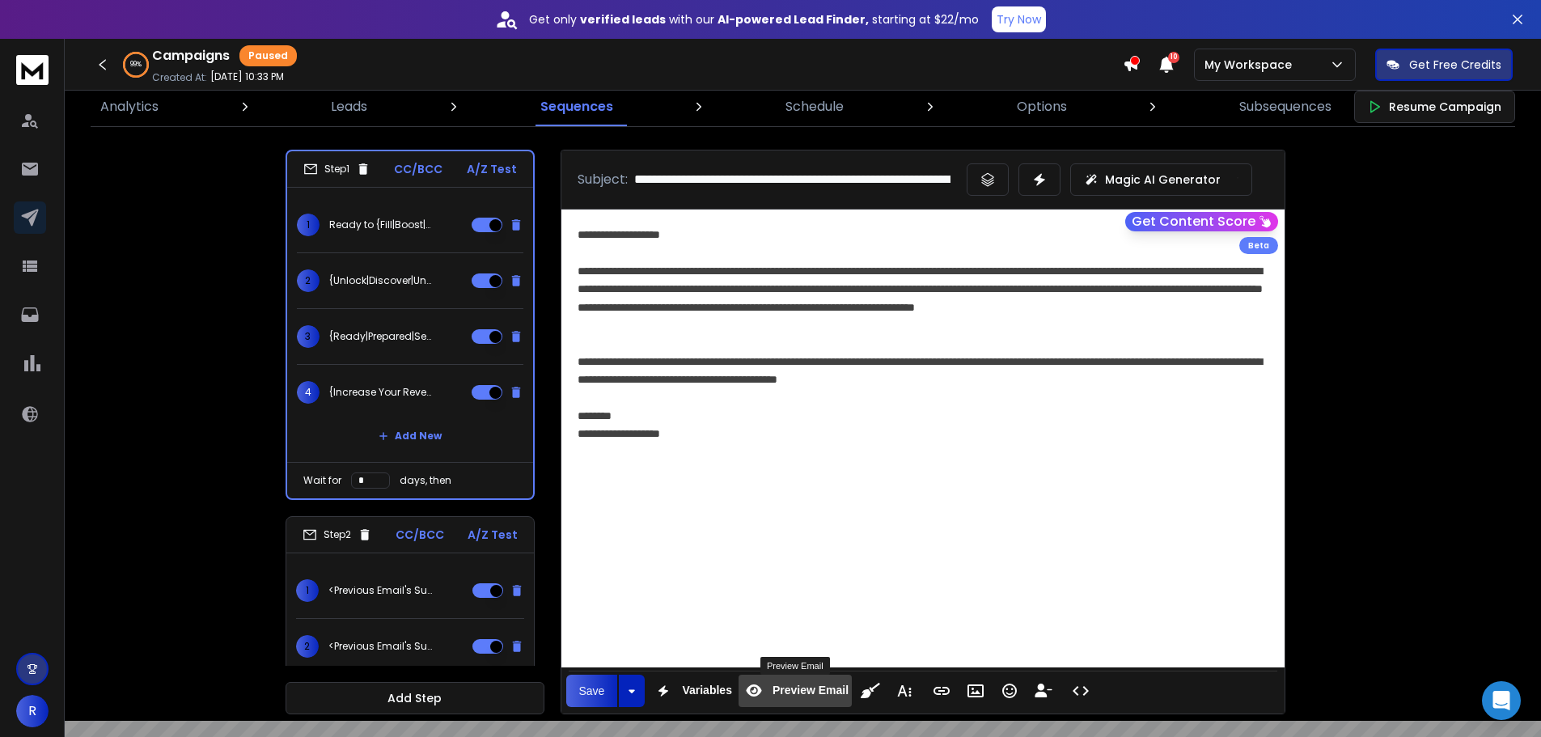
click at [782, 688] on span "Preview Email" at bounding box center [810, 690] width 82 height 14
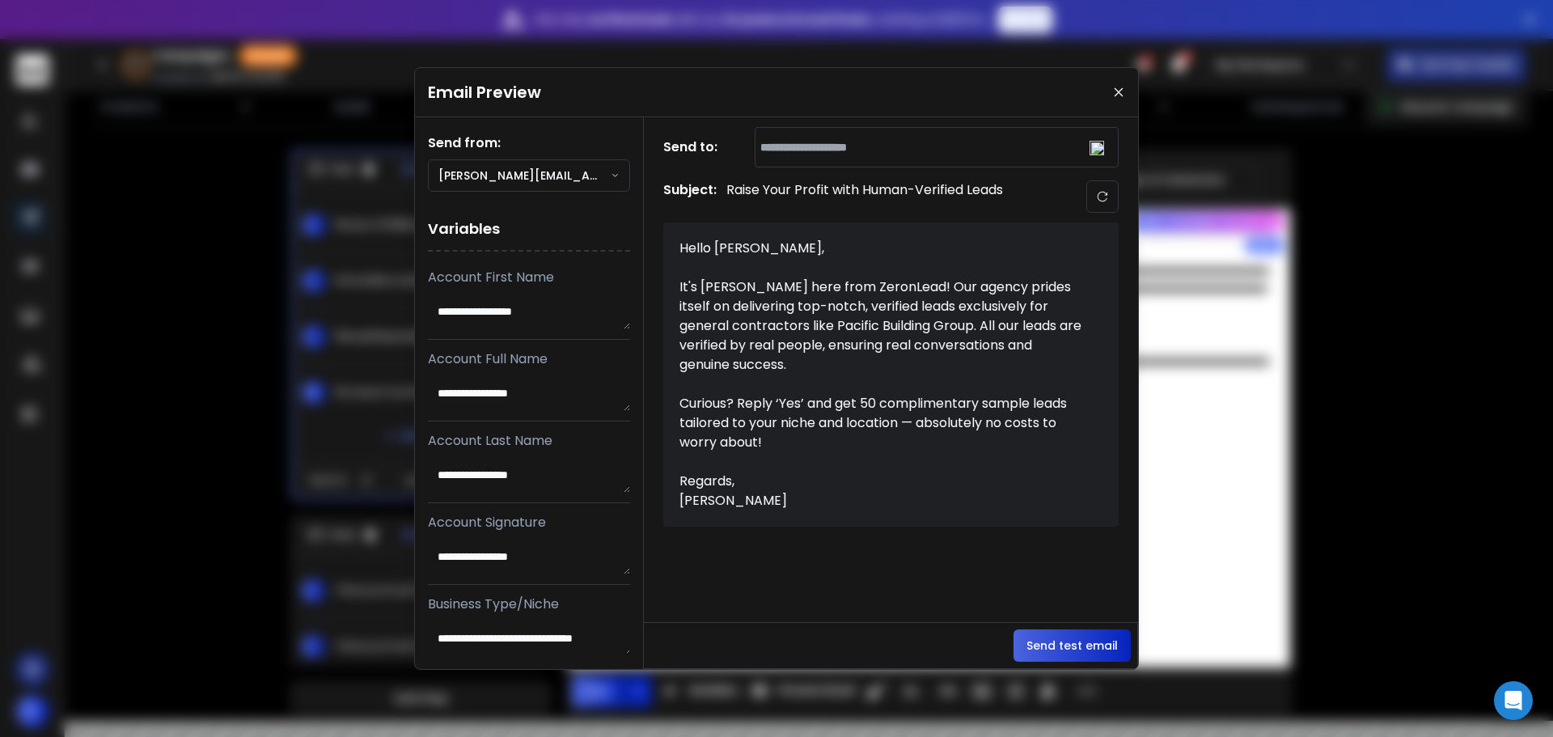
click at [1121, 93] on icon at bounding box center [1118, 92] width 13 height 13
